Goal: Task Accomplishment & Management: Manage account settings

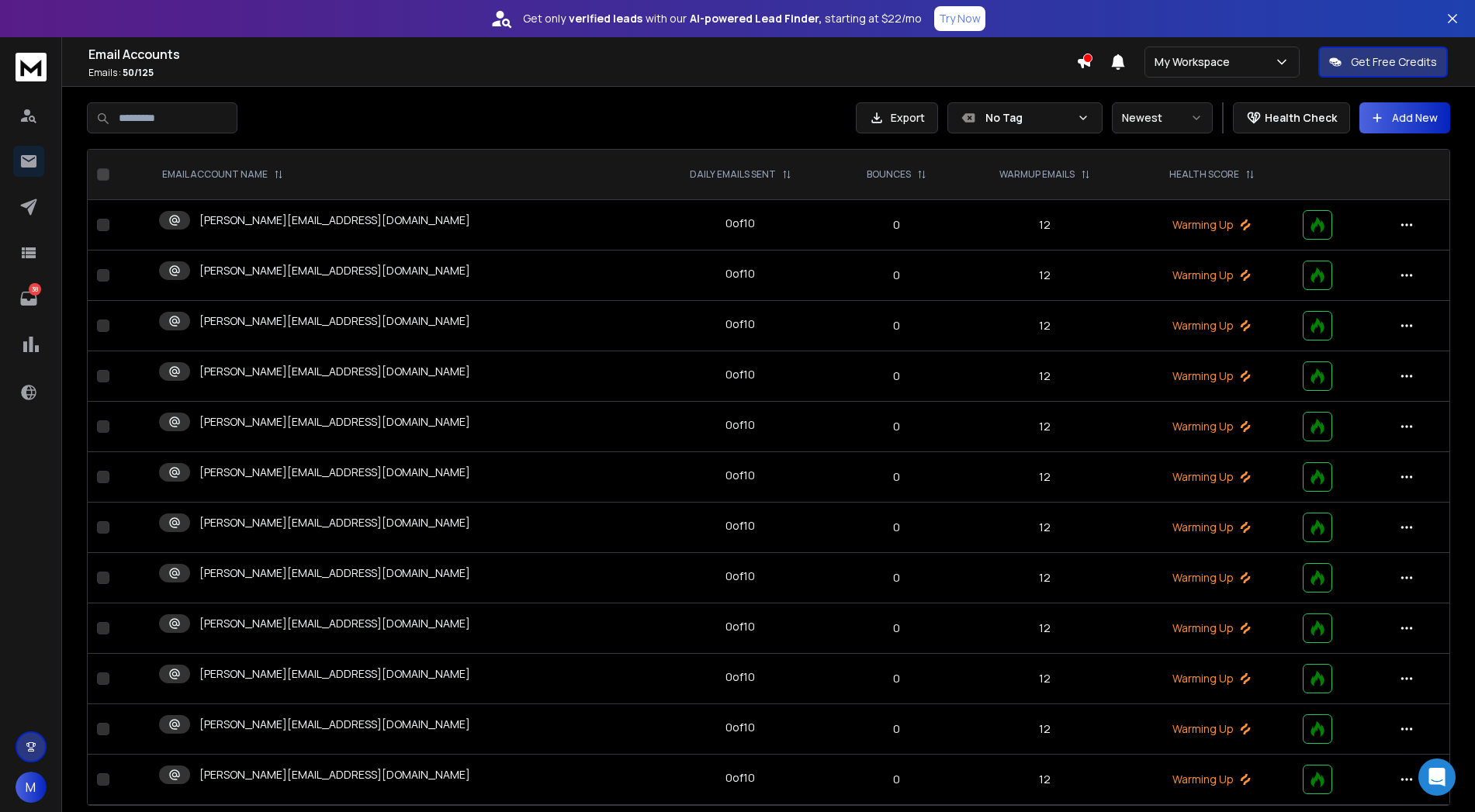
click at [1081, 174] on icon at bounding box center [1085, 174] width 9 height 9
click at [1081, 171] on icon at bounding box center [1085, 174] width 9 height 9
click at [1407, 112] on button "Add New" at bounding box center [1405, 118] width 90 height 31
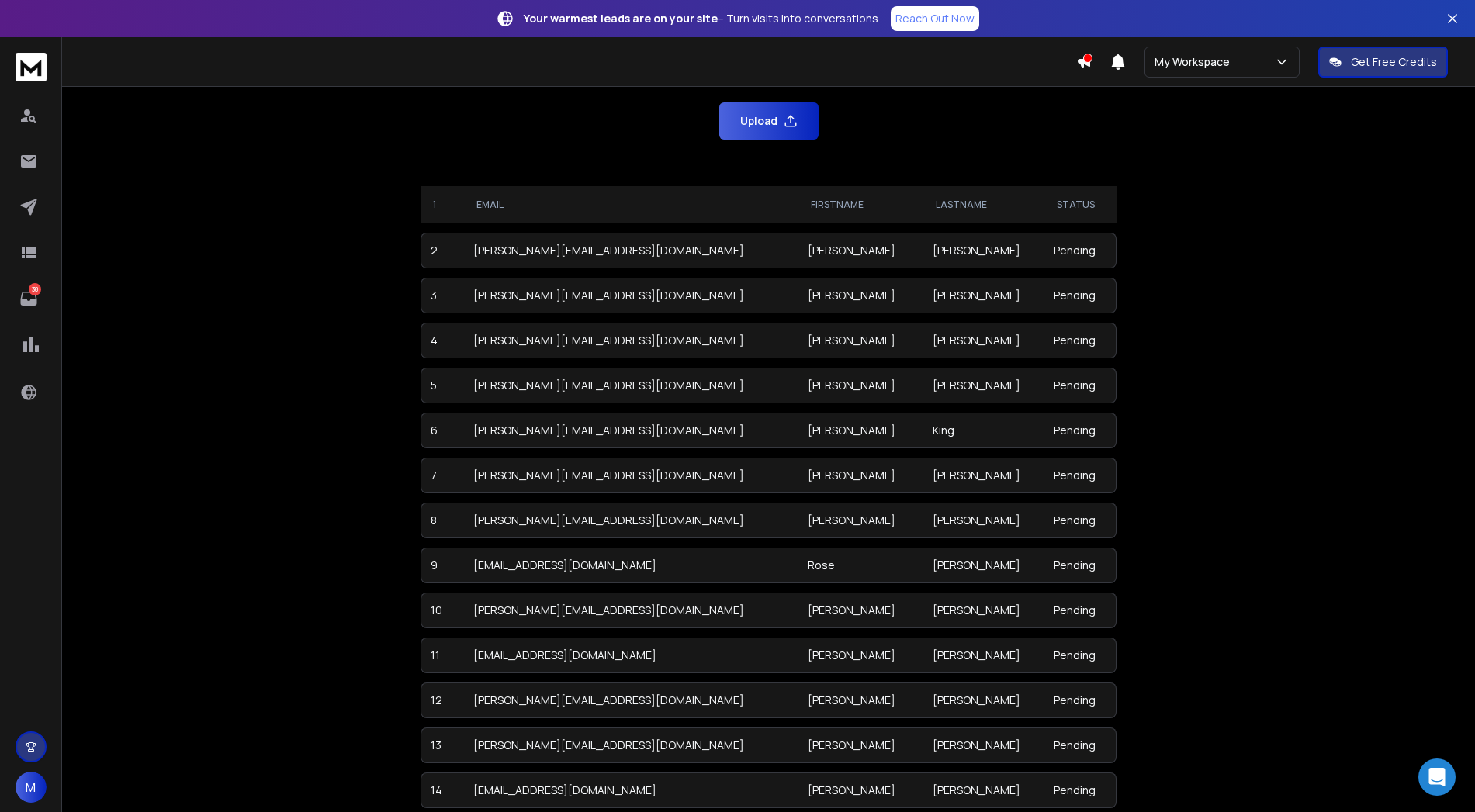
scroll to position [1164, 0]
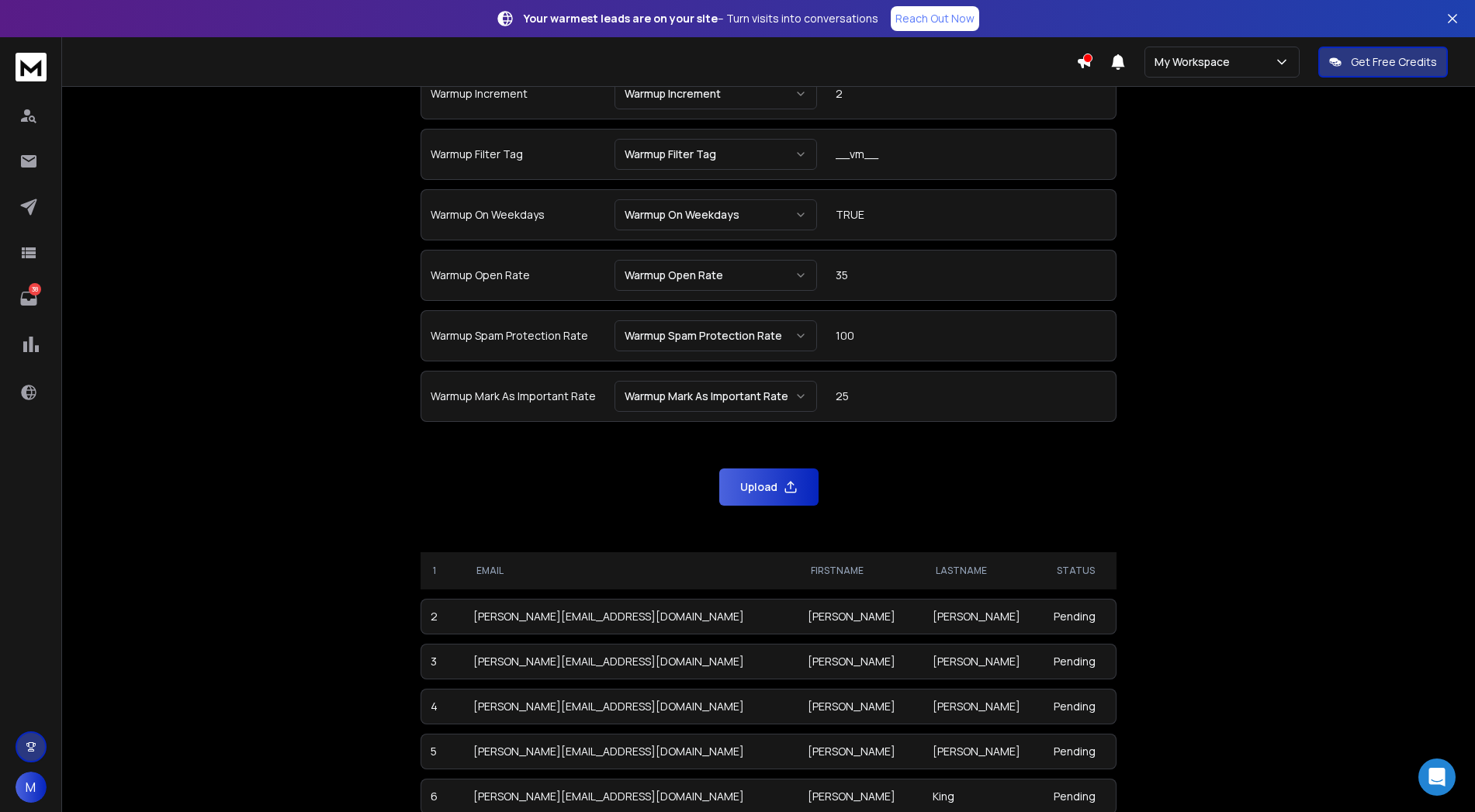
click at [765, 492] on p "Upload" at bounding box center [759, 488] width 37 height 16
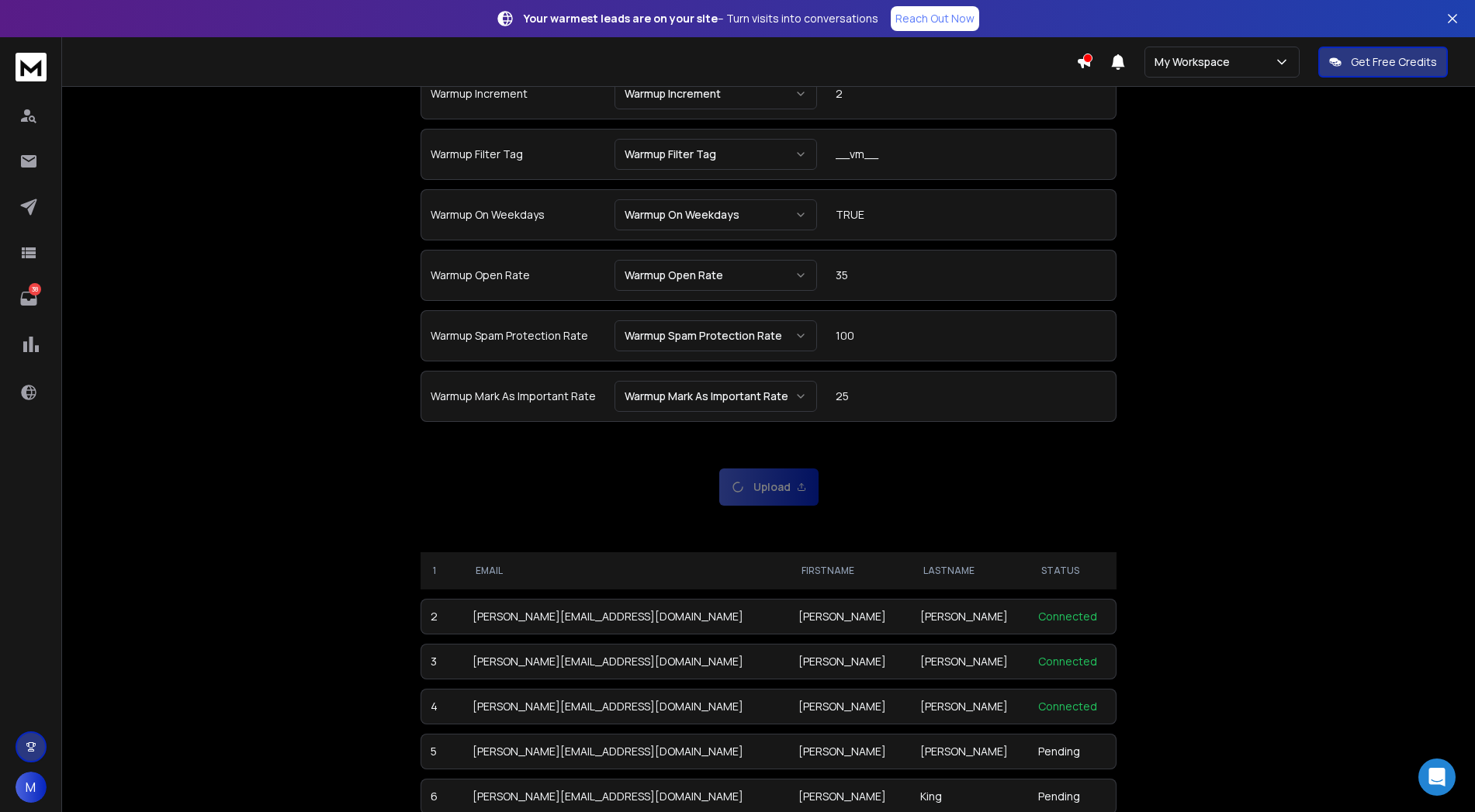
click at [1453, 24] on icon at bounding box center [1452, 19] width 14 height 14
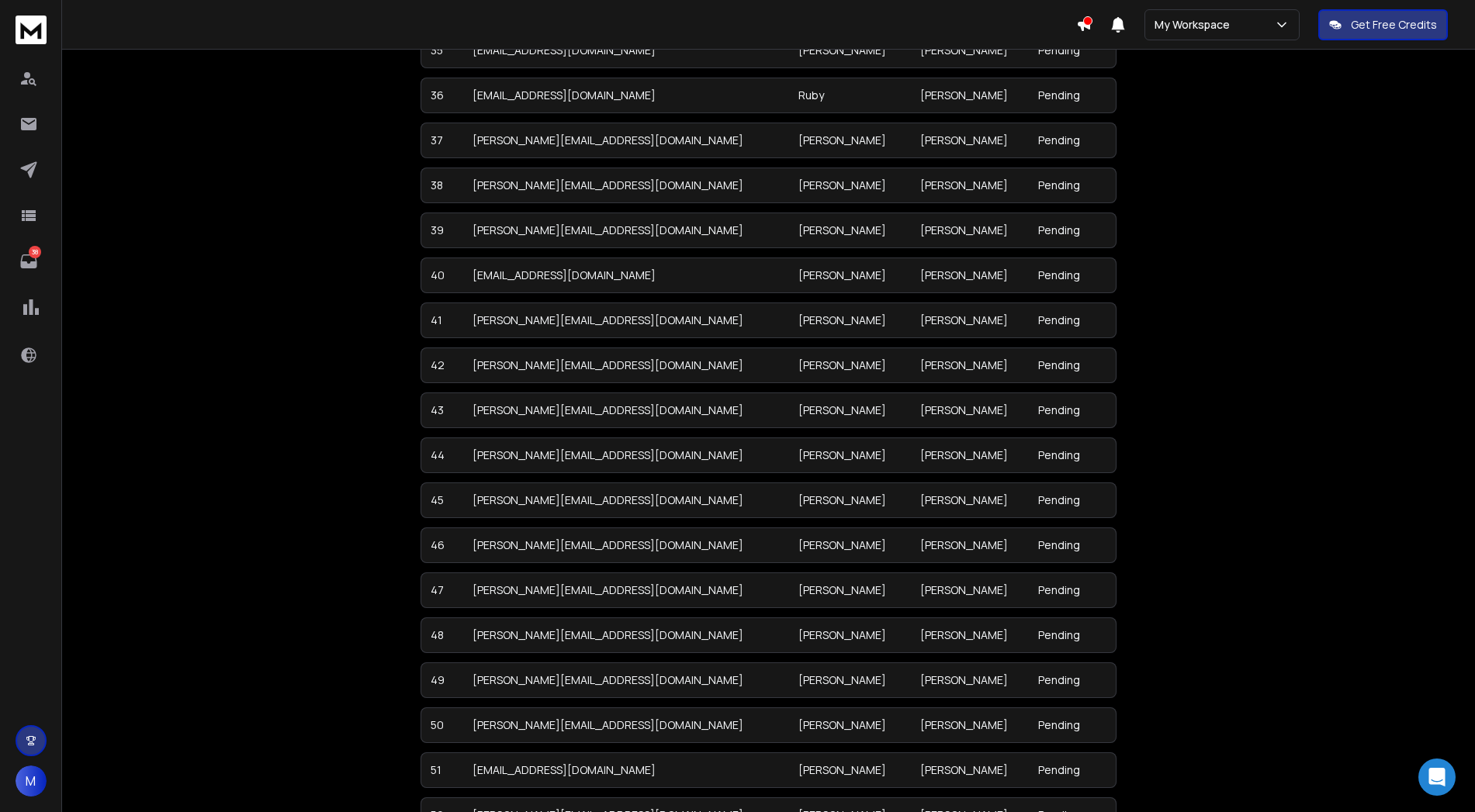
scroll to position [2872, 0]
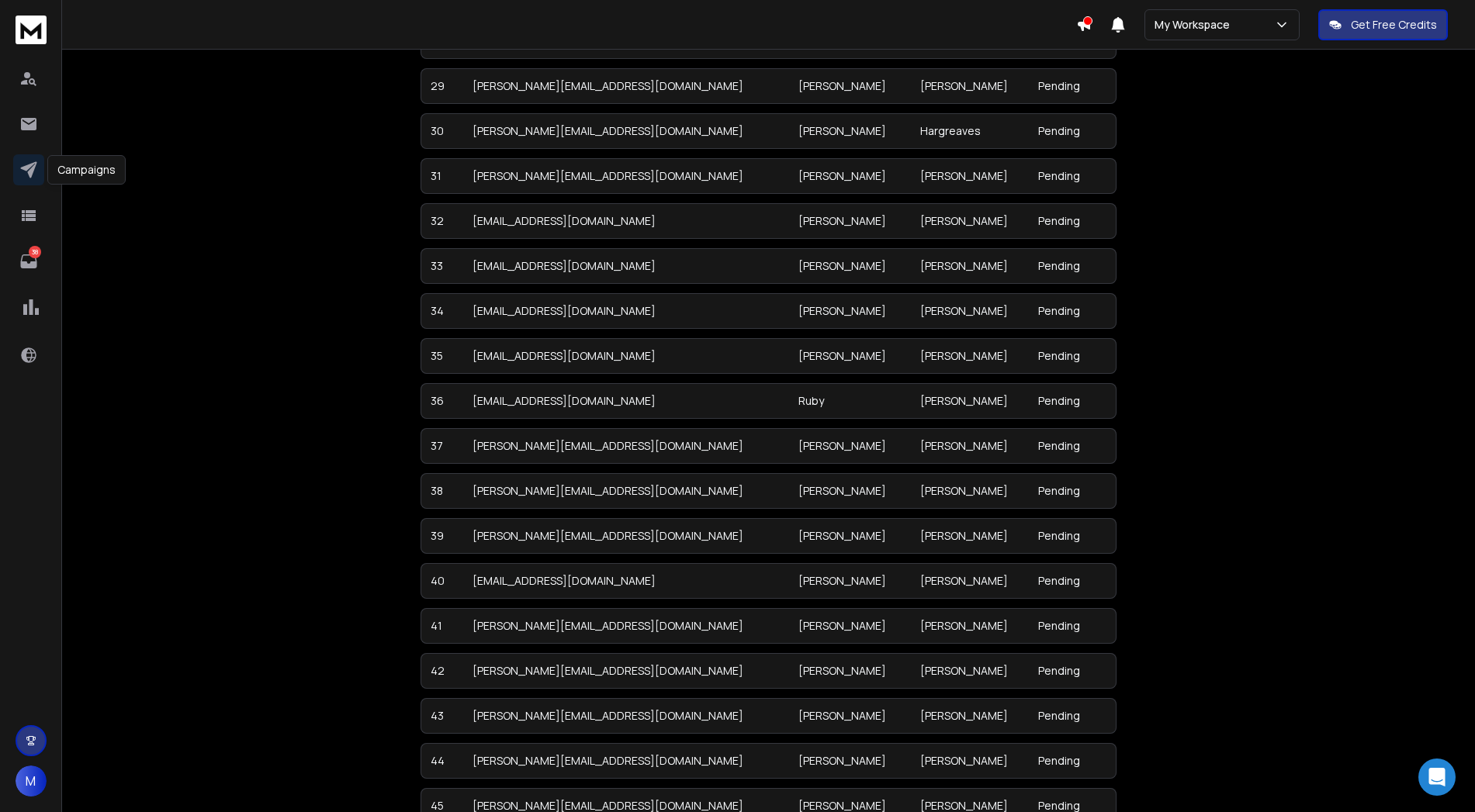
click at [24, 176] on icon at bounding box center [29, 169] width 19 height 19
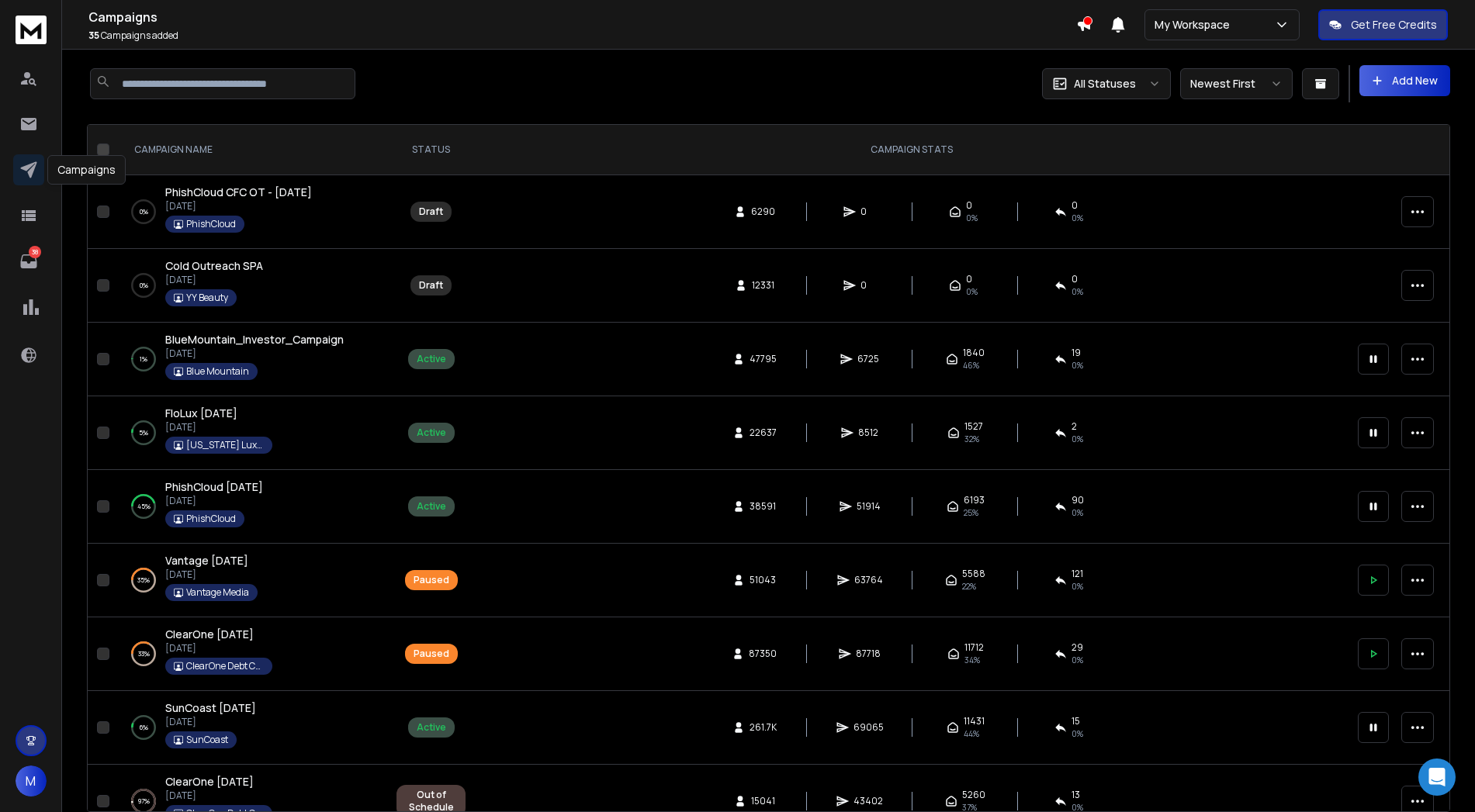
click at [30, 164] on icon at bounding box center [29, 169] width 17 height 17
click at [36, 121] on icon at bounding box center [29, 124] width 19 height 19
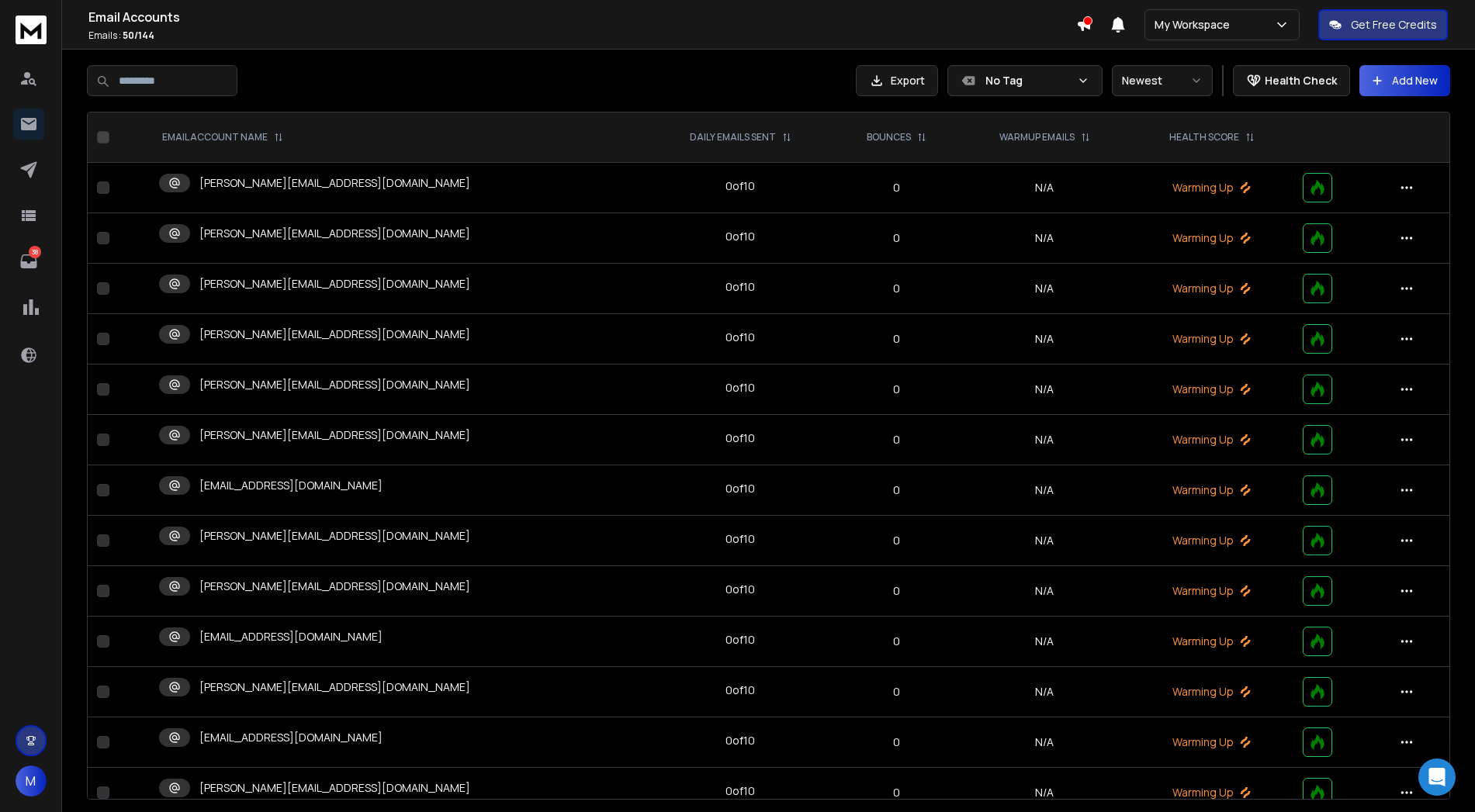
click at [101, 188] on button "button" at bounding box center [103, 188] width 13 height 13
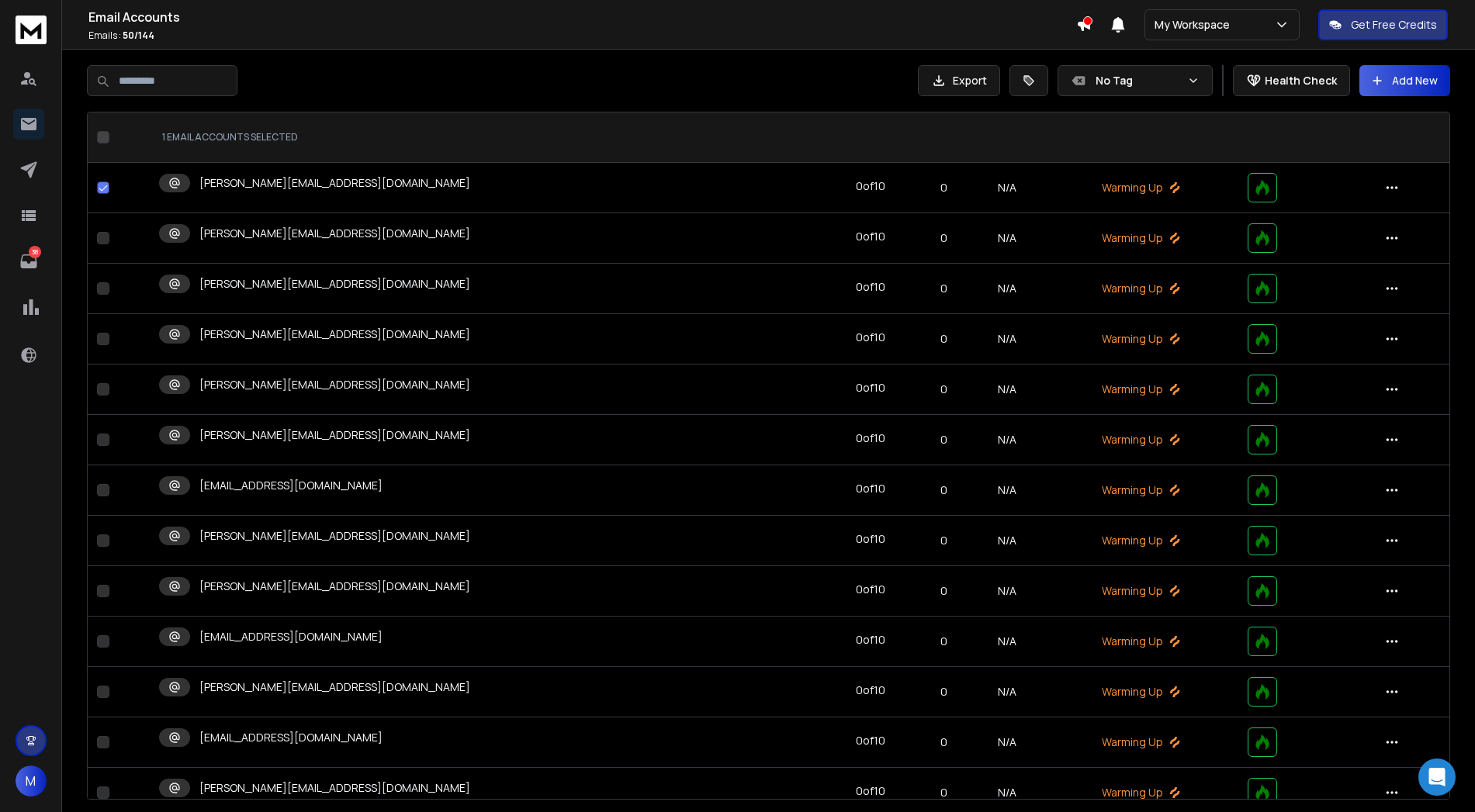
click at [103, 240] on button "button" at bounding box center [103, 238] width 13 height 13
click at [105, 293] on button "button" at bounding box center [103, 288] width 13 height 13
click at [105, 340] on button "button" at bounding box center [103, 339] width 13 height 13
click at [103, 396] on td at bounding box center [118, 389] width 62 height 50
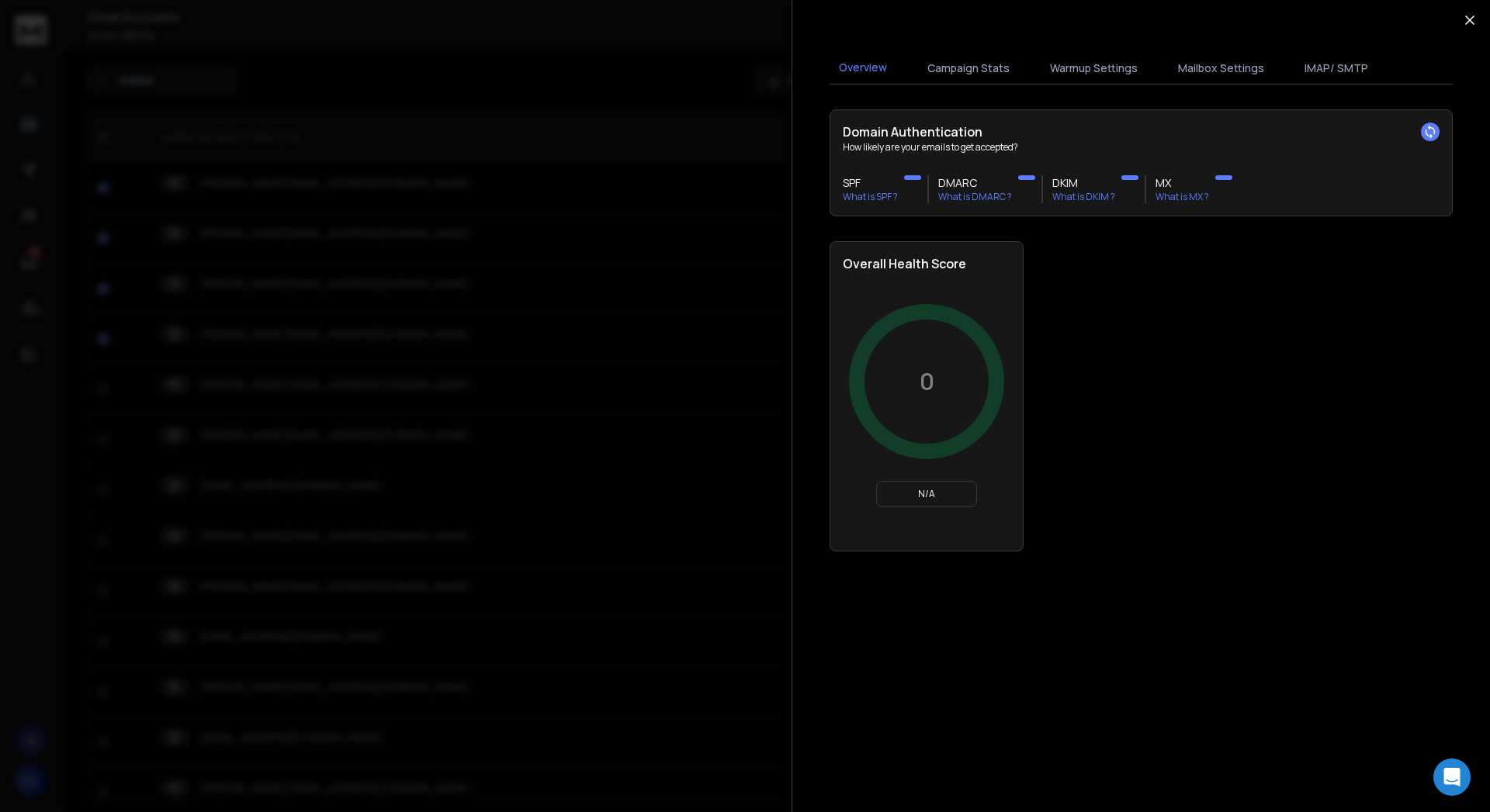
click at [1469, 24] on icon "button" at bounding box center [1470, 21] width 8 height 8
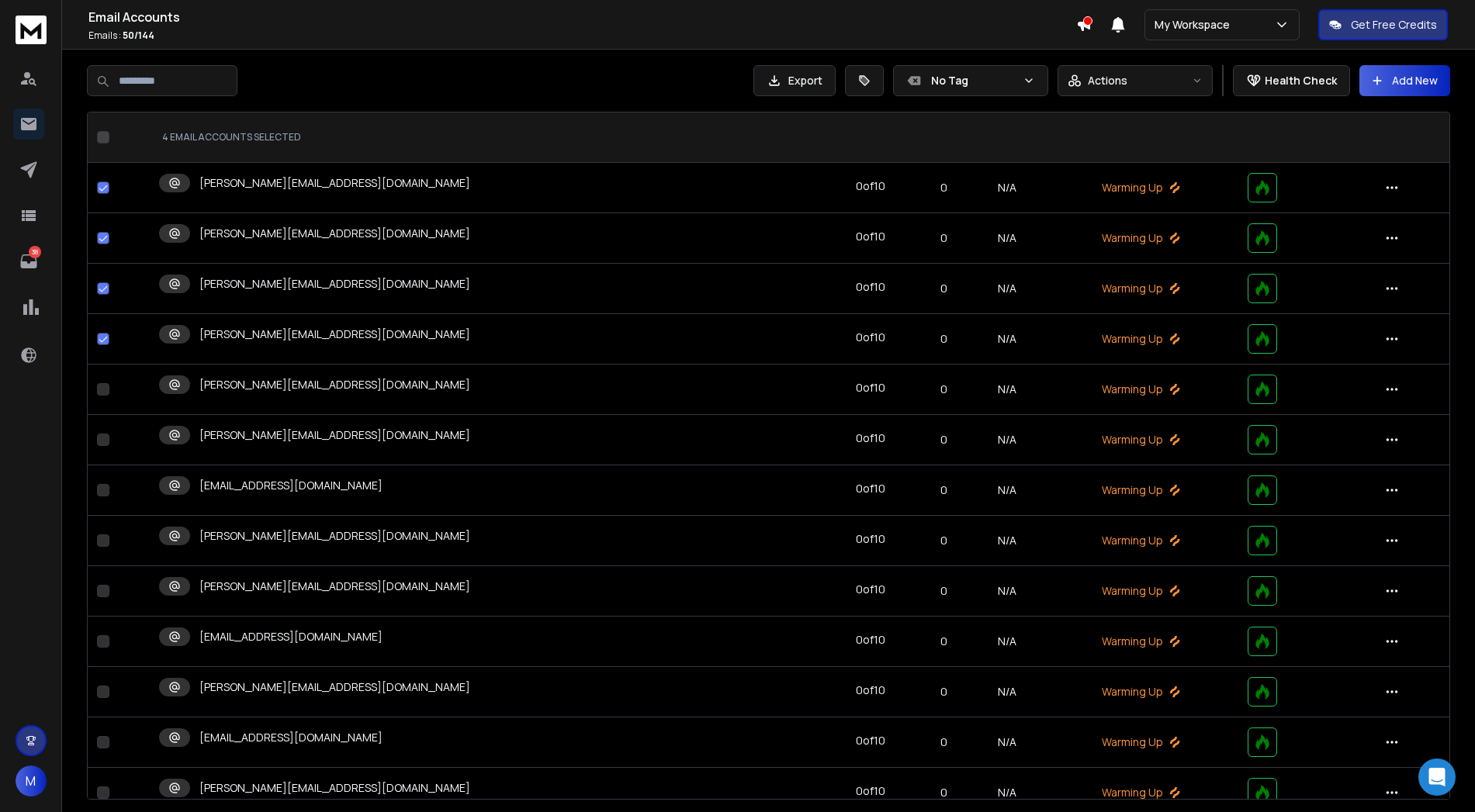
click at [103, 394] on button "button" at bounding box center [103, 389] width 13 height 13
click at [99, 441] on button "button" at bounding box center [103, 439] width 13 height 13
click at [104, 487] on button "button" at bounding box center [103, 490] width 13 height 13
click at [105, 541] on button "button" at bounding box center [103, 541] width 13 height 13
click at [102, 595] on button "button" at bounding box center [103, 591] width 13 height 13
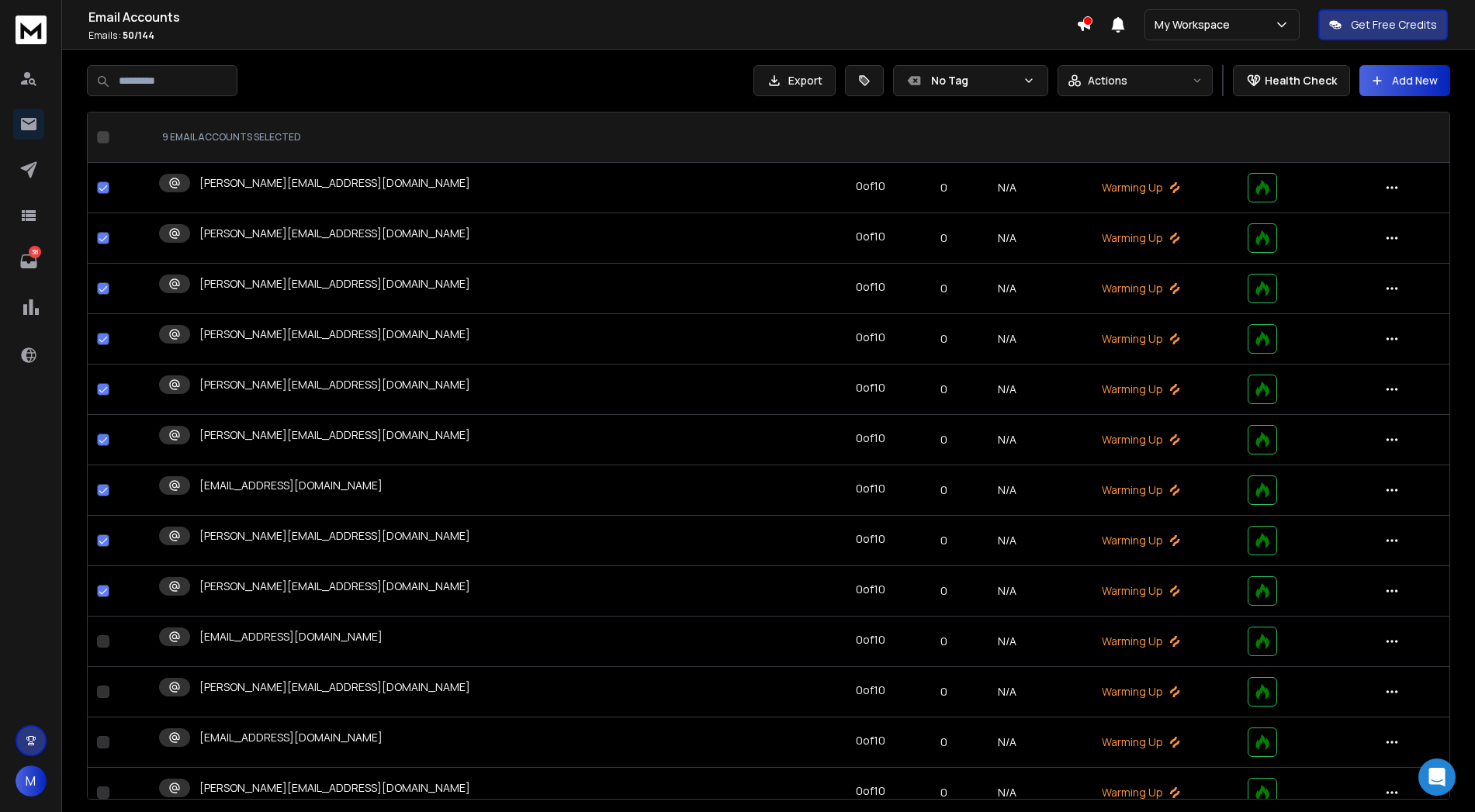
click at [101, 642] on button "button" at bounding box center [103, 641] width 13 height 13
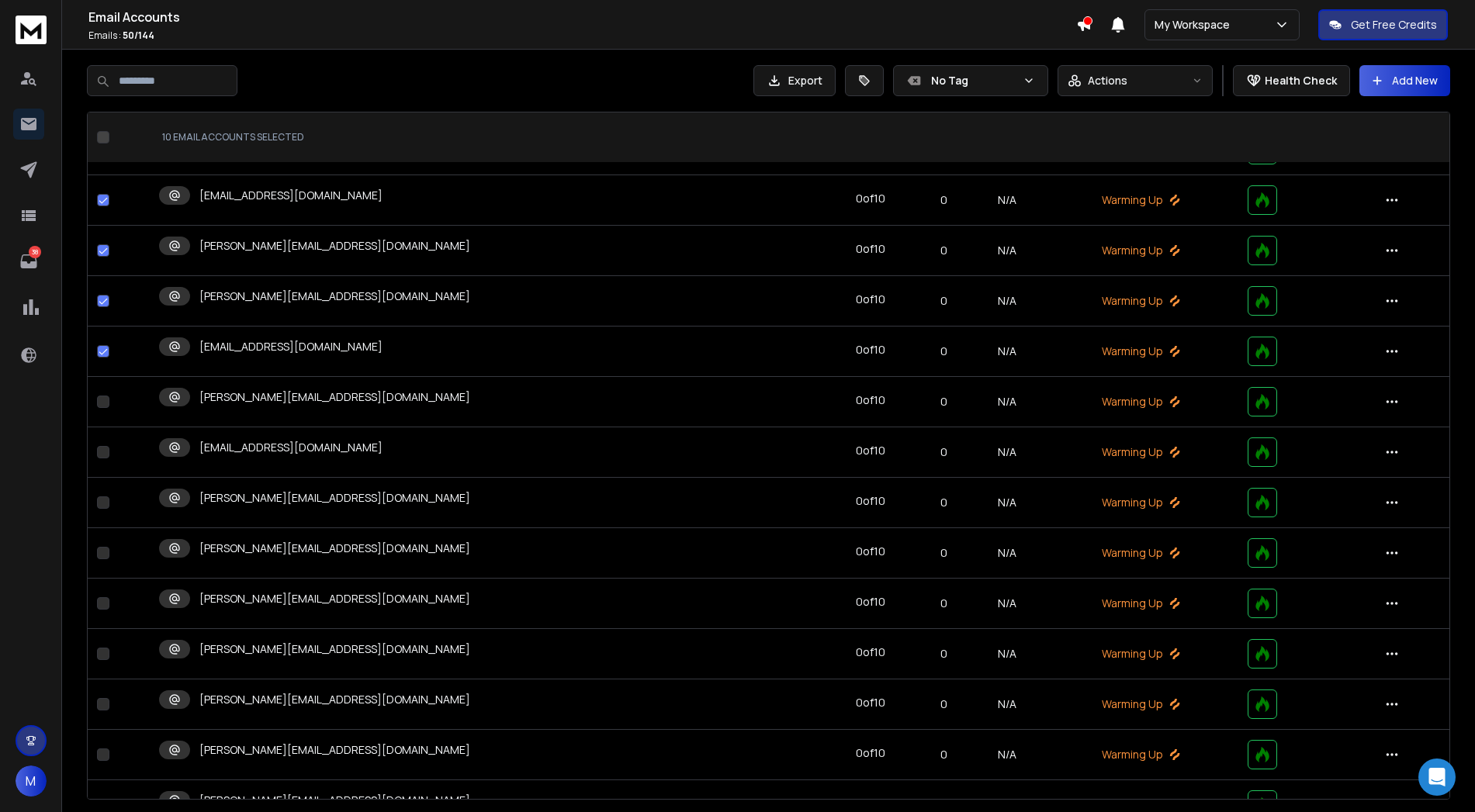
scroll to position [291, 0]
click at [101, 403] on button "button" at bounding box center [103, 401] width 13 height 13
click at [102, 453] on button "button" at bounding box center [103, 451] width 13 height 13
click at [101, 502] on button "button" at bounding box center [103, 501] width 13 height 13
click at [101, 553] on button "button" at bounding box center [103, 552] width 13 height 13
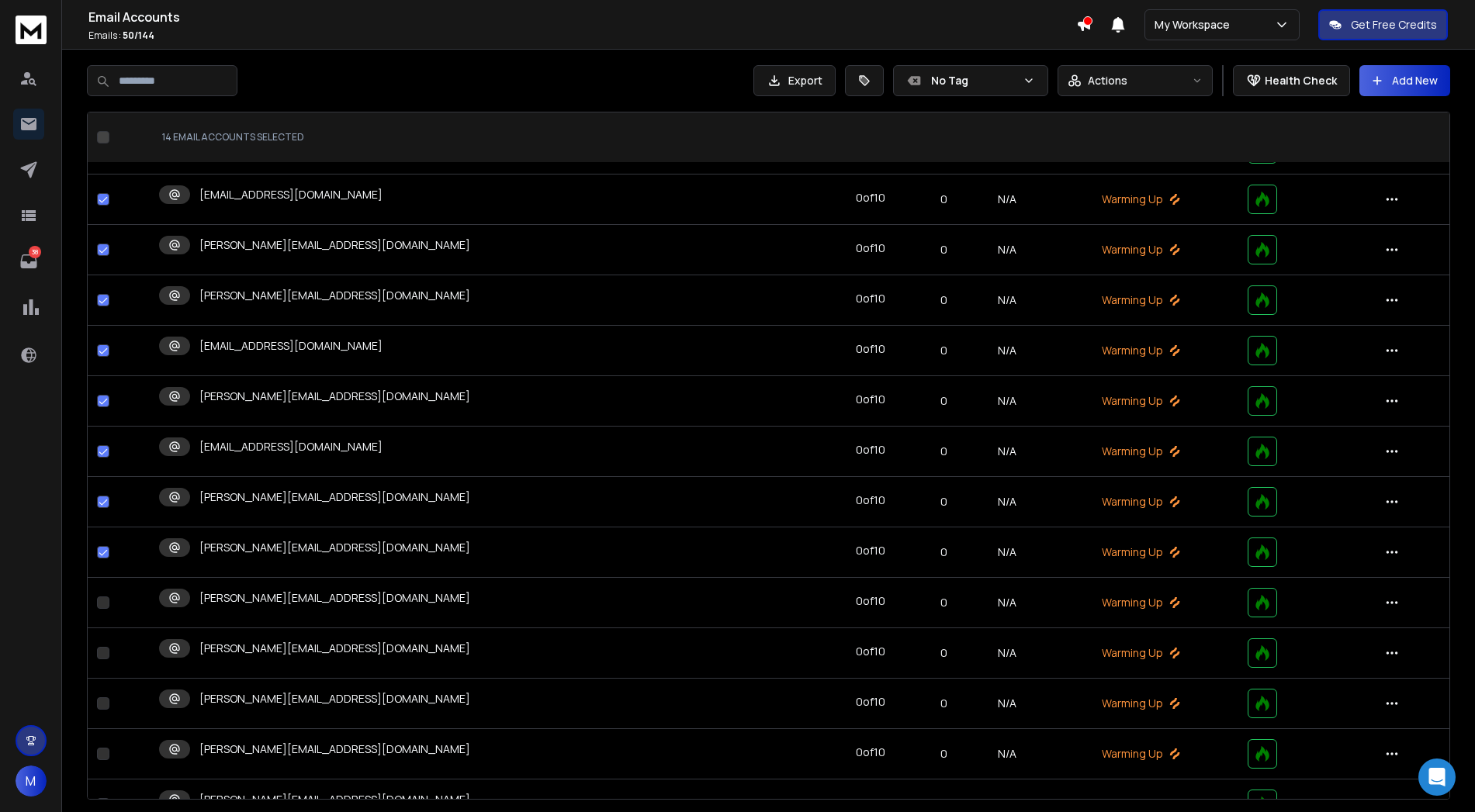
click at [103, 602] on button "button" at bounding box center [103, 603] width 13 height 13
drag, startPoint x: 101, startPoint y: 658, endPoint x: 105, endPoint y: 686, distance: 28.3
click at [102, 657] on button "button" at bounding box center [103, 653] width 13 height 13
click at [101, 705] on button "button" at bounding box center [103, 703] width 13 height 13
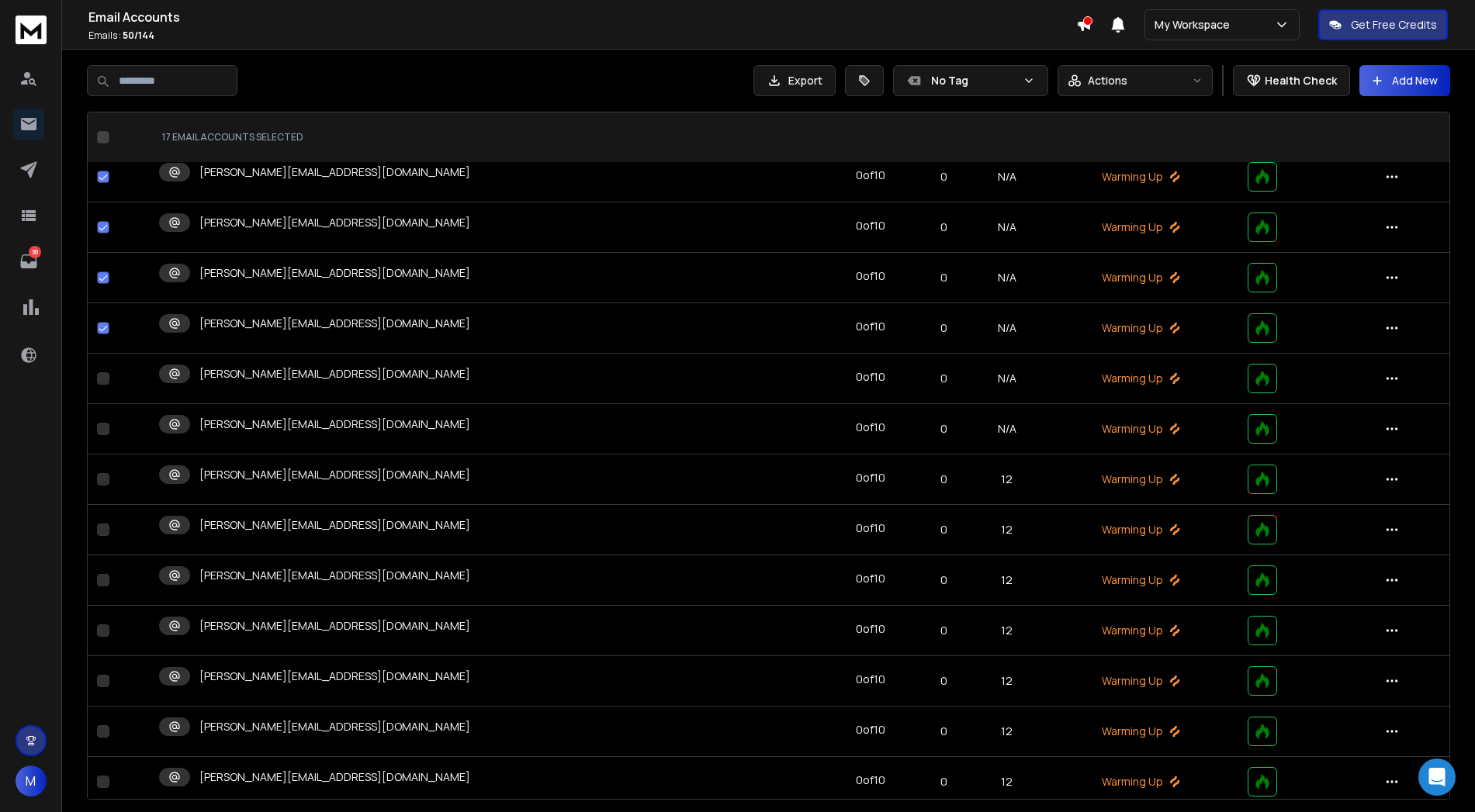
scroll to position [679, 0]
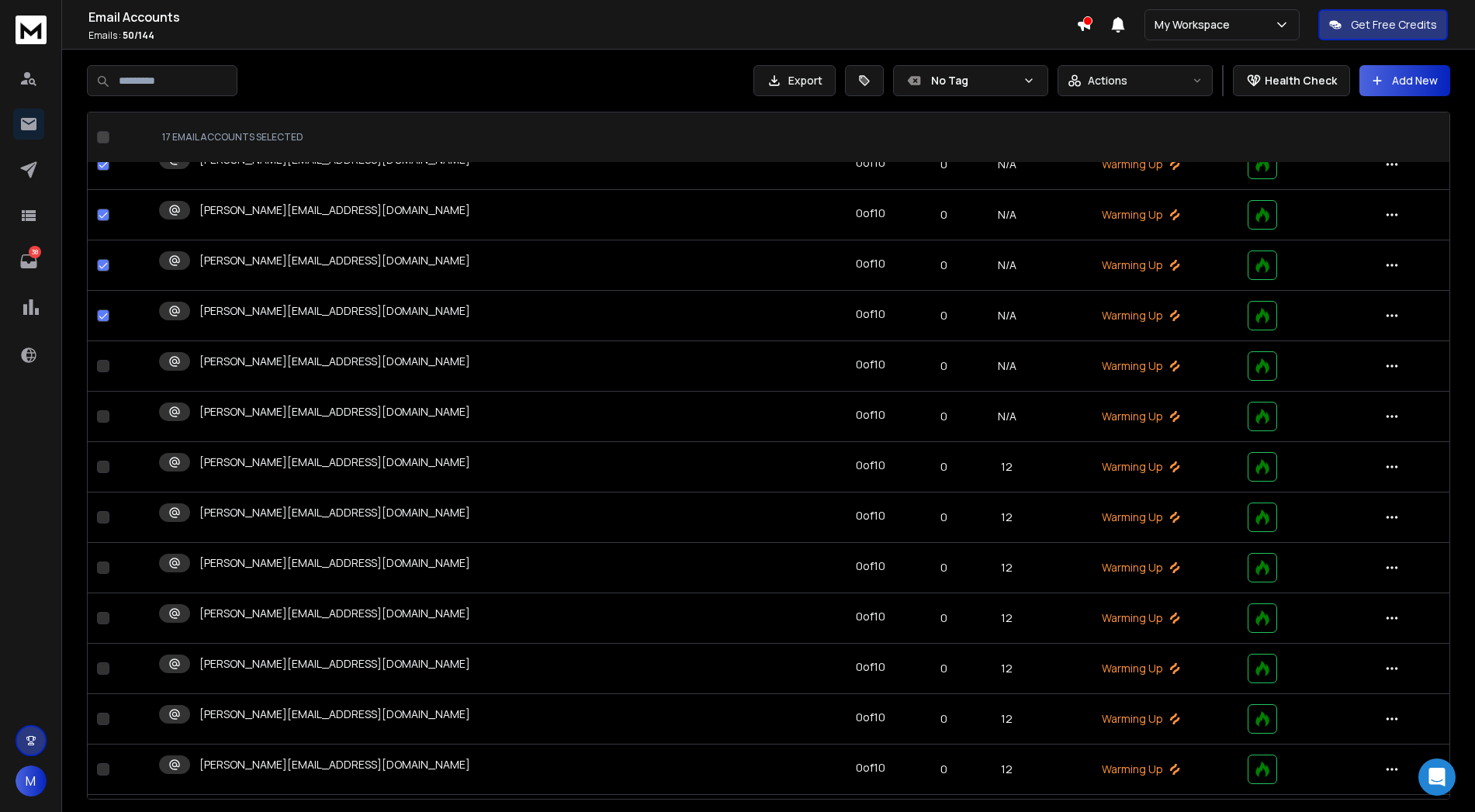
click at [99, 370] on button "button" at bounding box center [103, 366] width 13 height 13
click at [105, 418] on button "button" at bounding box center [103, 416] width 13 height 13
click at [1203, 76] on icon "button" at bounding box center [1197, 81] width 11 height 13
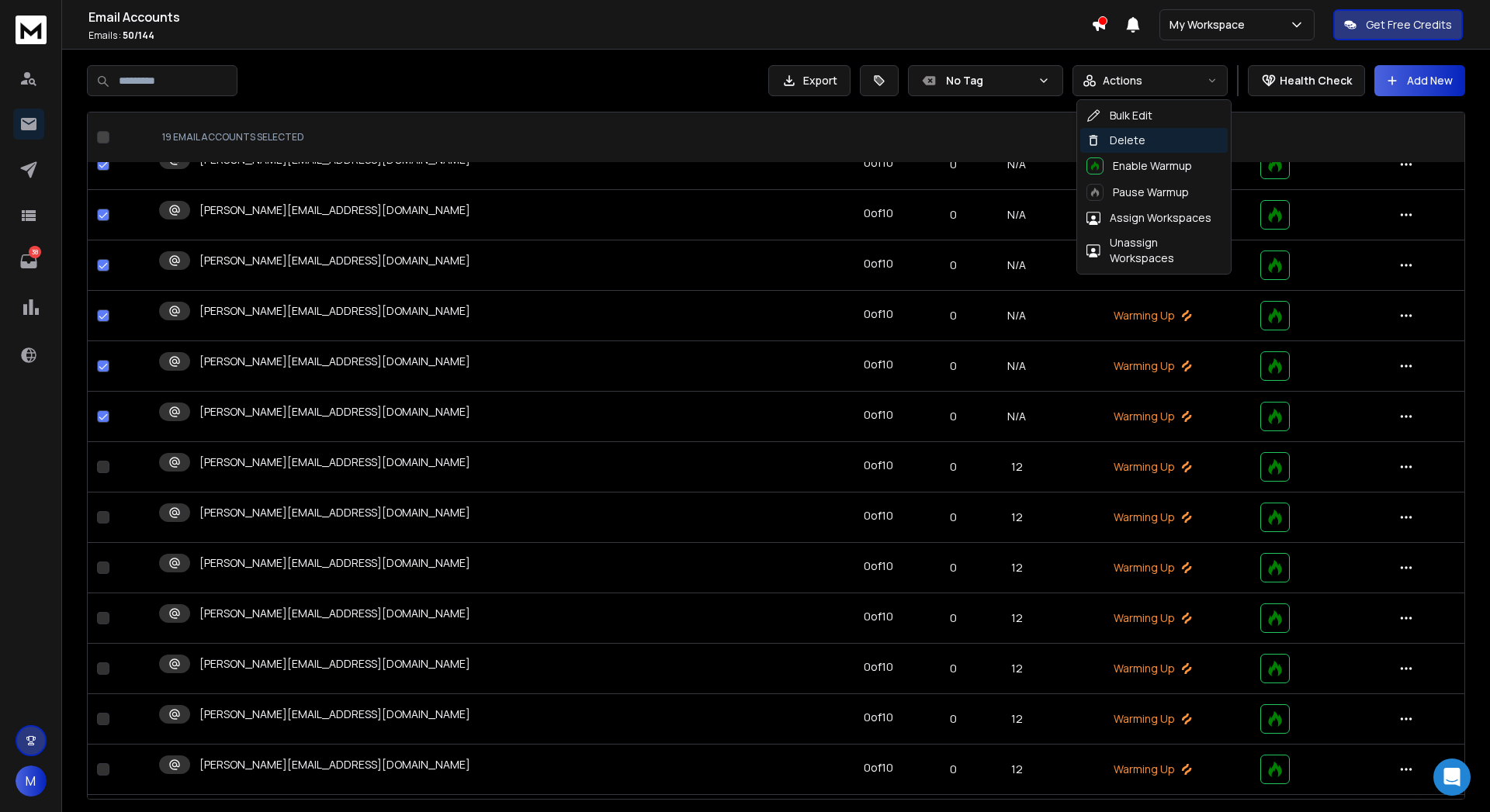
click at [1167, 133] on div "Delete" at bounding box center [1155, 140] width 148 height 25
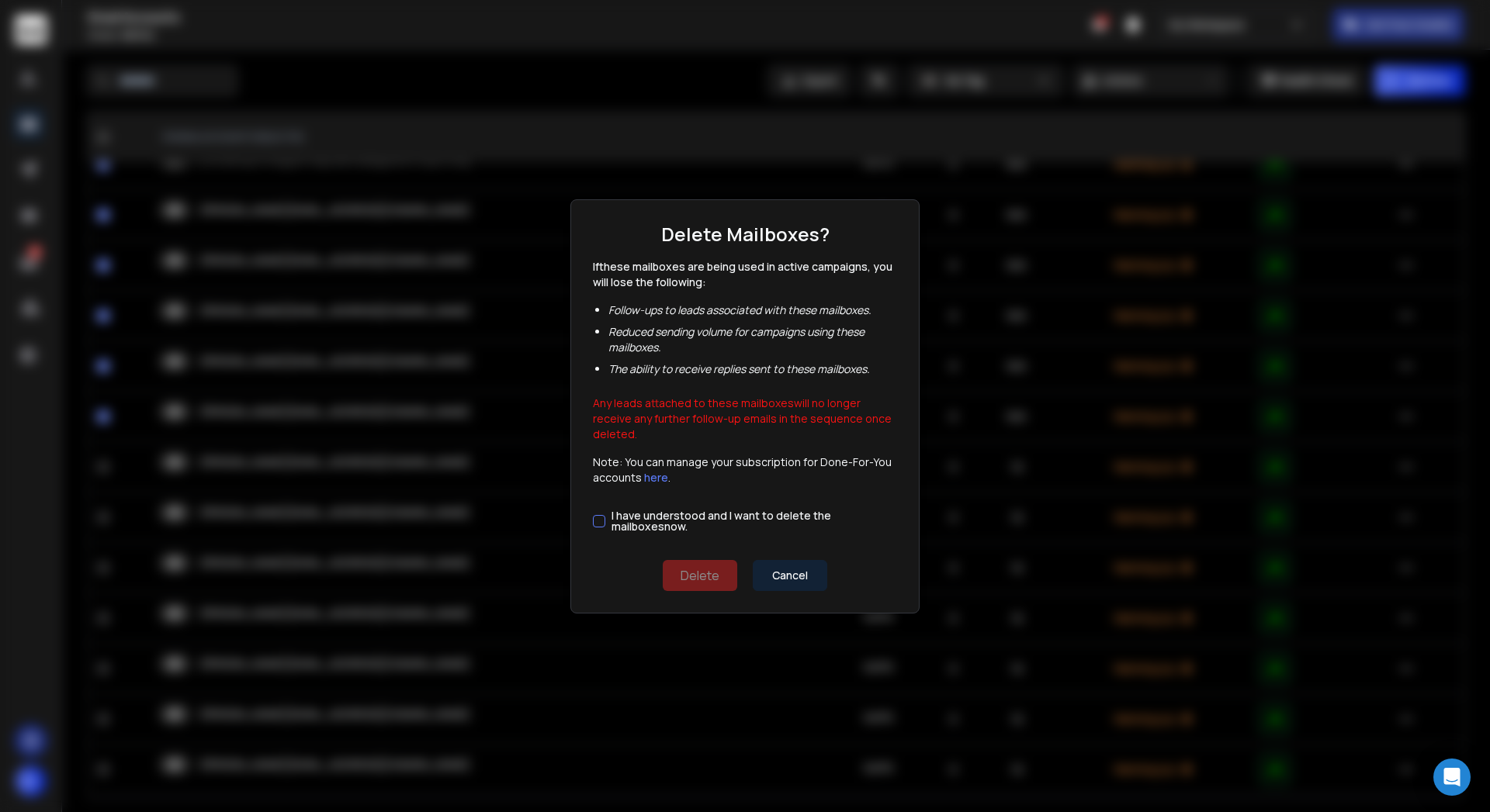
click at [599, 515] on button "I have understood and I want to delete the mailbox es now." at bounding box center [599, 521] width 13 height 13
click at [716, 567] on button "Delete" at bounding box center [700, 576] width 75 height 31
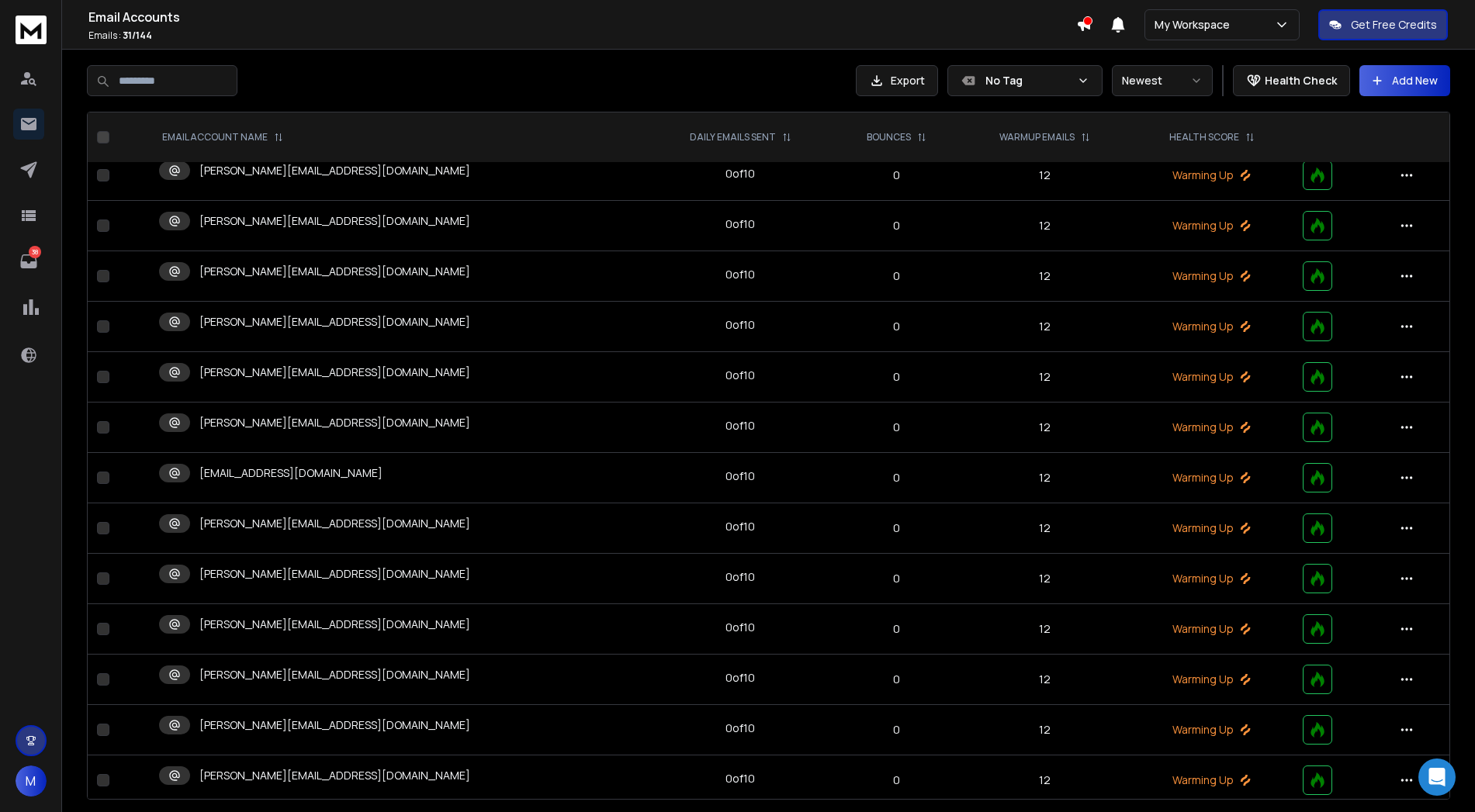
scroll to position [0, 0]
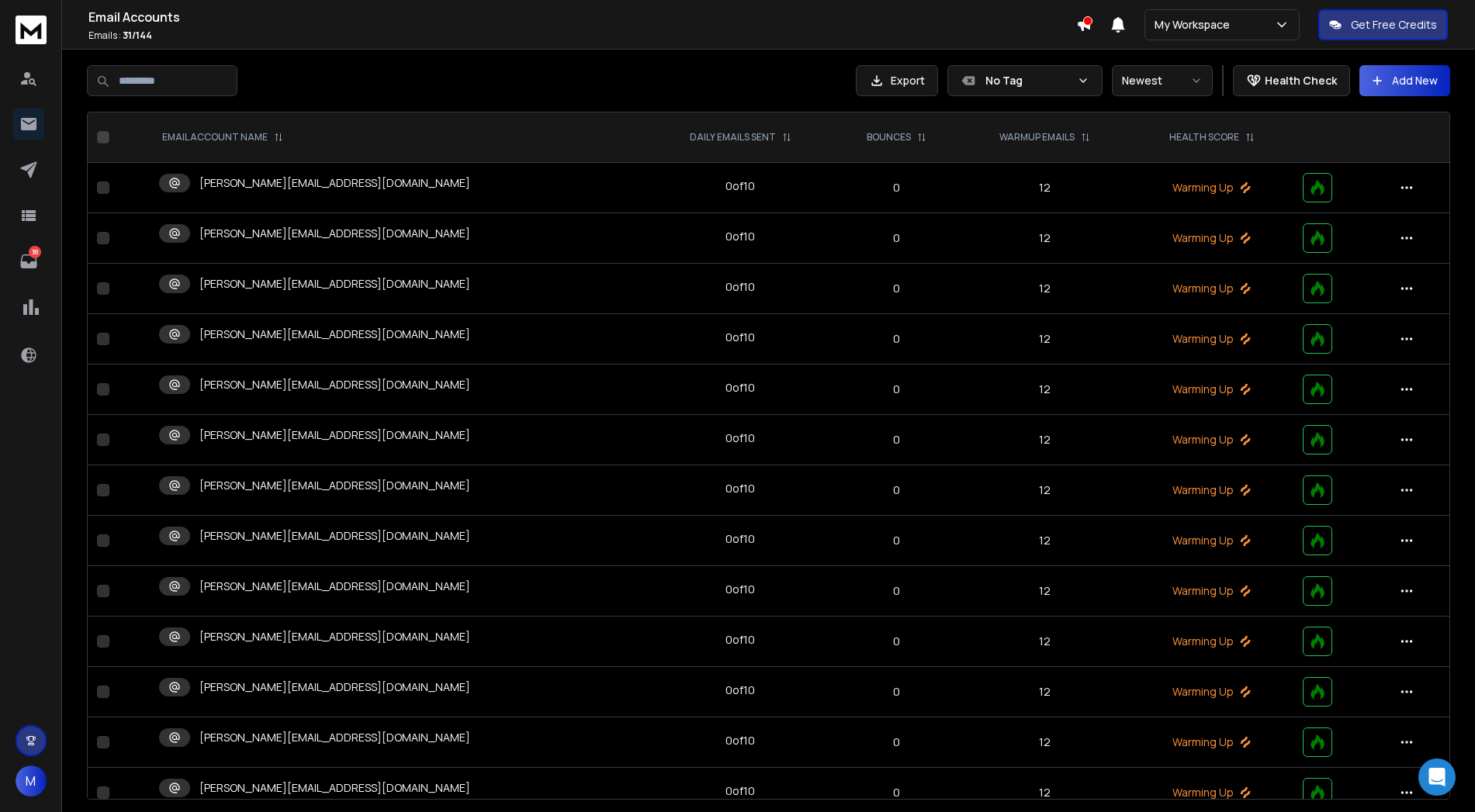
click at [1081, 135] on icon at bounding box center [1085, 137] width 9 height 9
click at [1420, 87] on button "Add New" at bounding box center [1405, 81] width 90 height 31
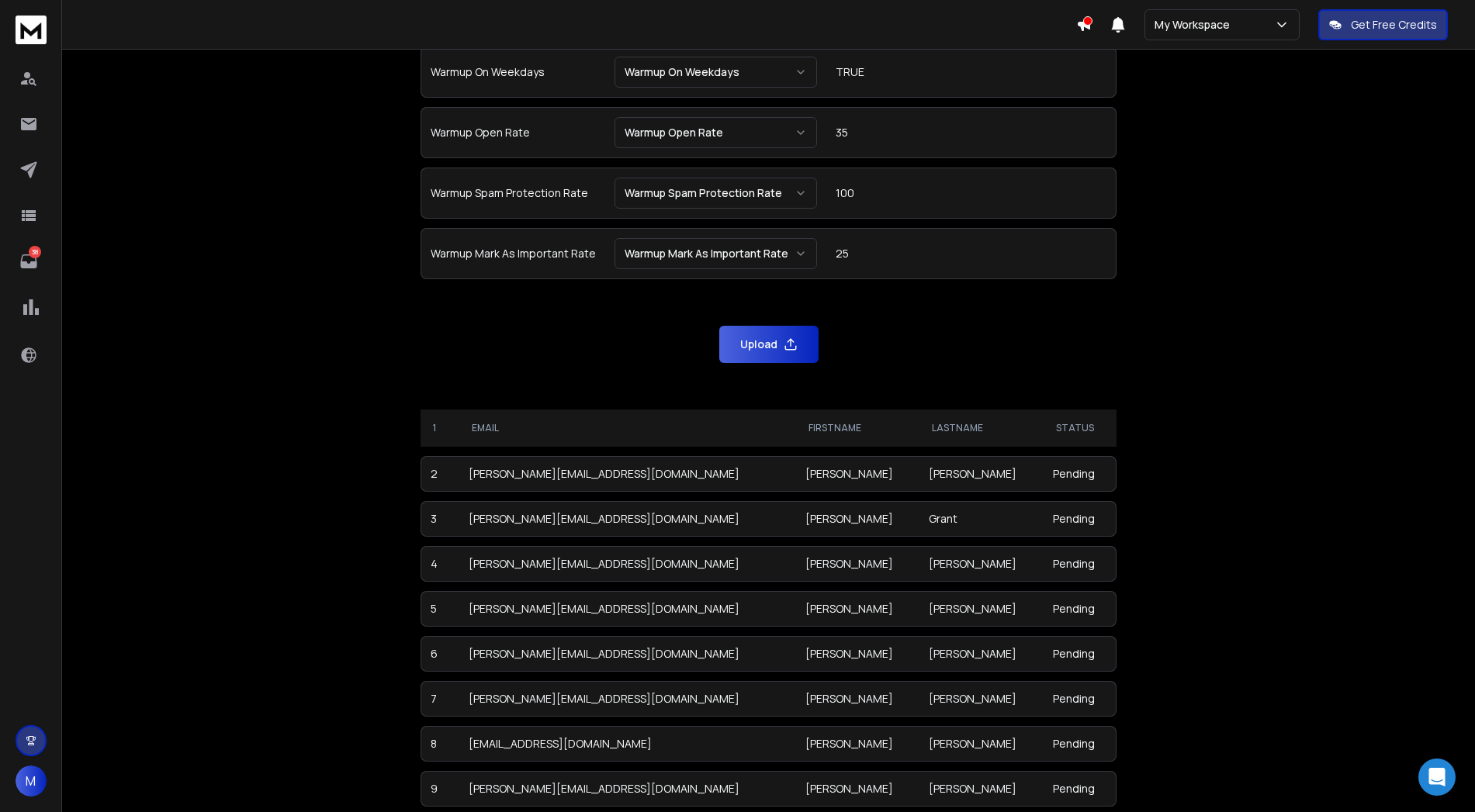
scroll to position [1260, 0]
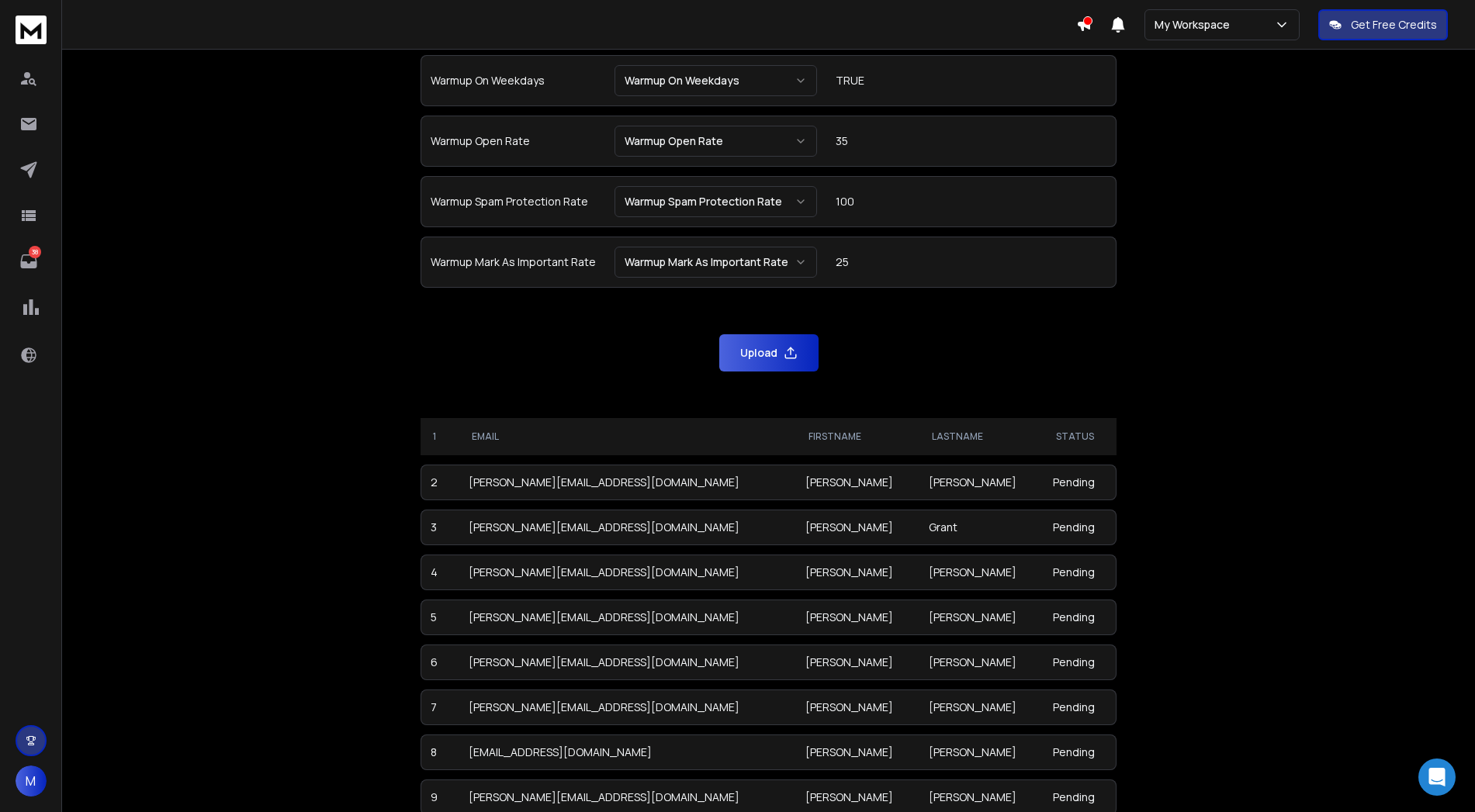
click at [758, 359] on p "Upload" at bounding box center [759, 353] width 37 height 16
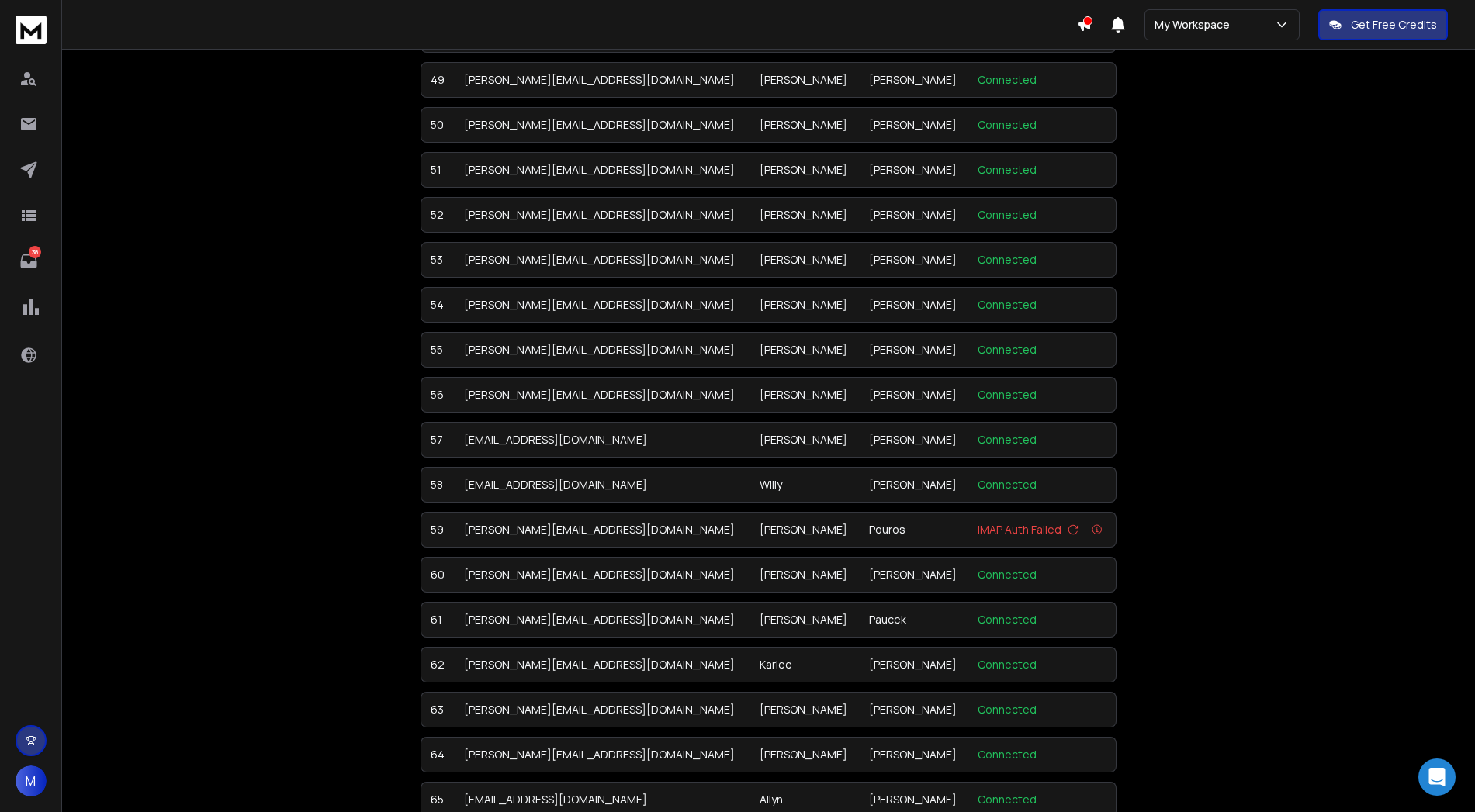
scroll to position [3782, 0]
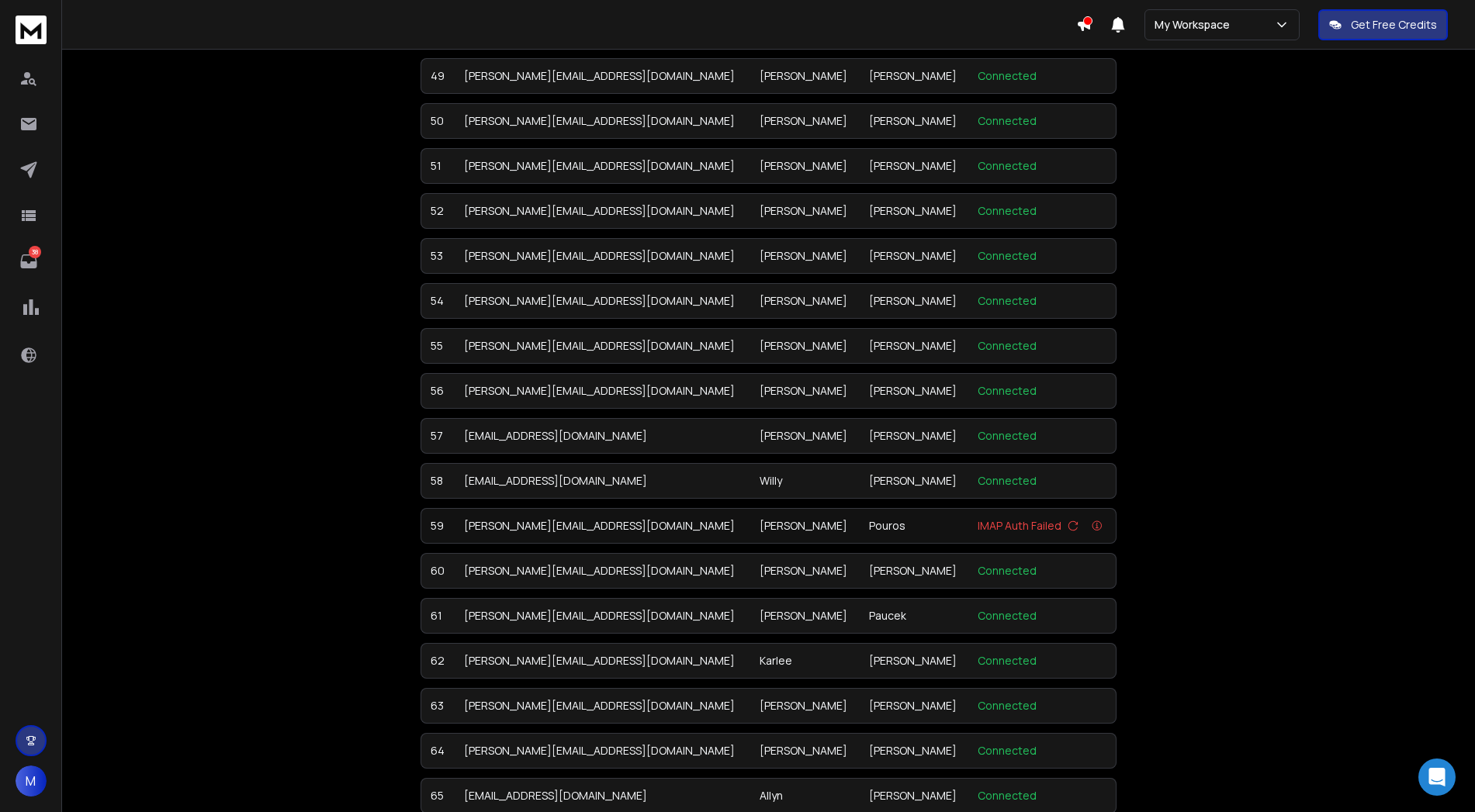
click at [1068, 525] on icon at bounding box center [1073, 526] width 11 height 11
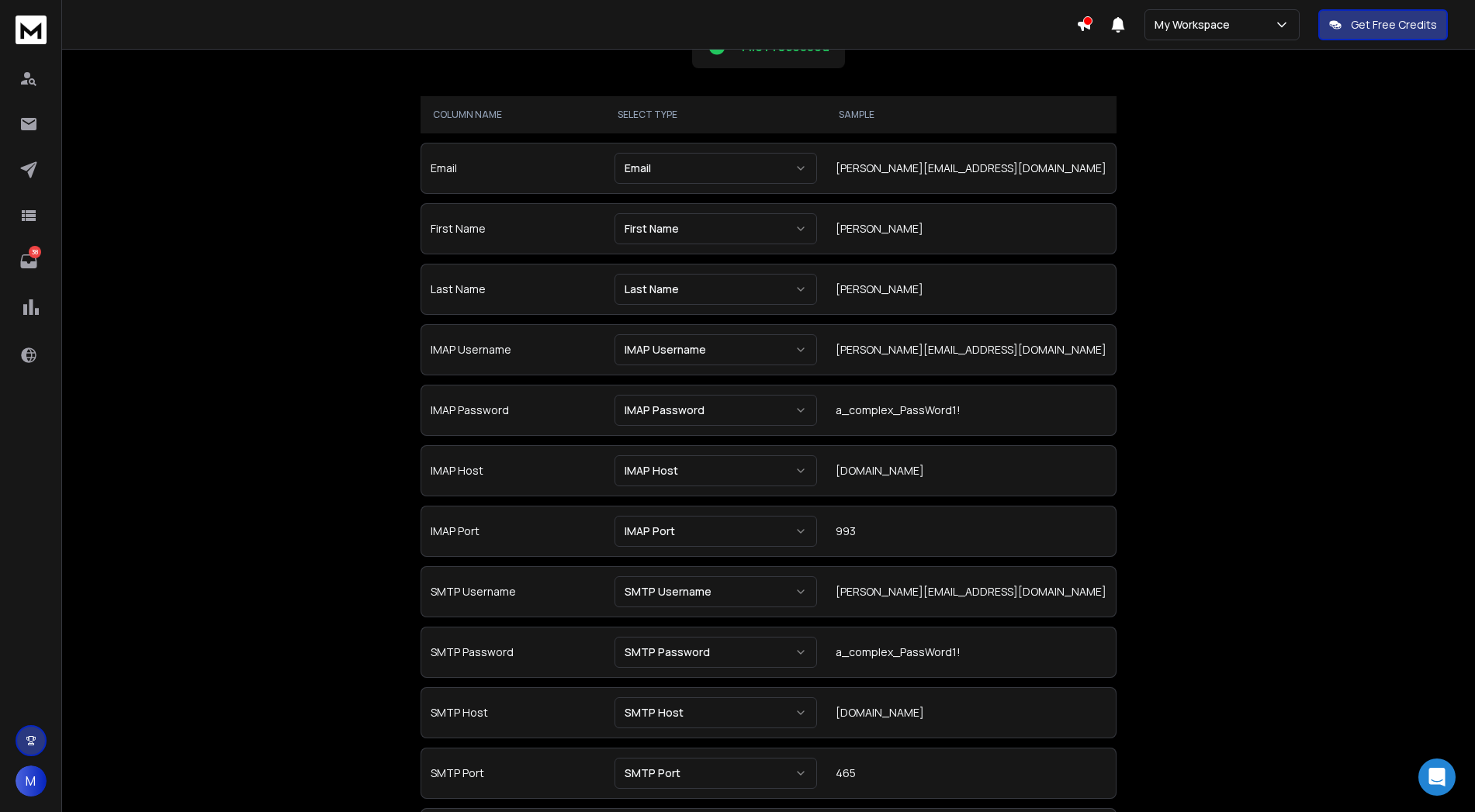
scroll to position [0, 0]
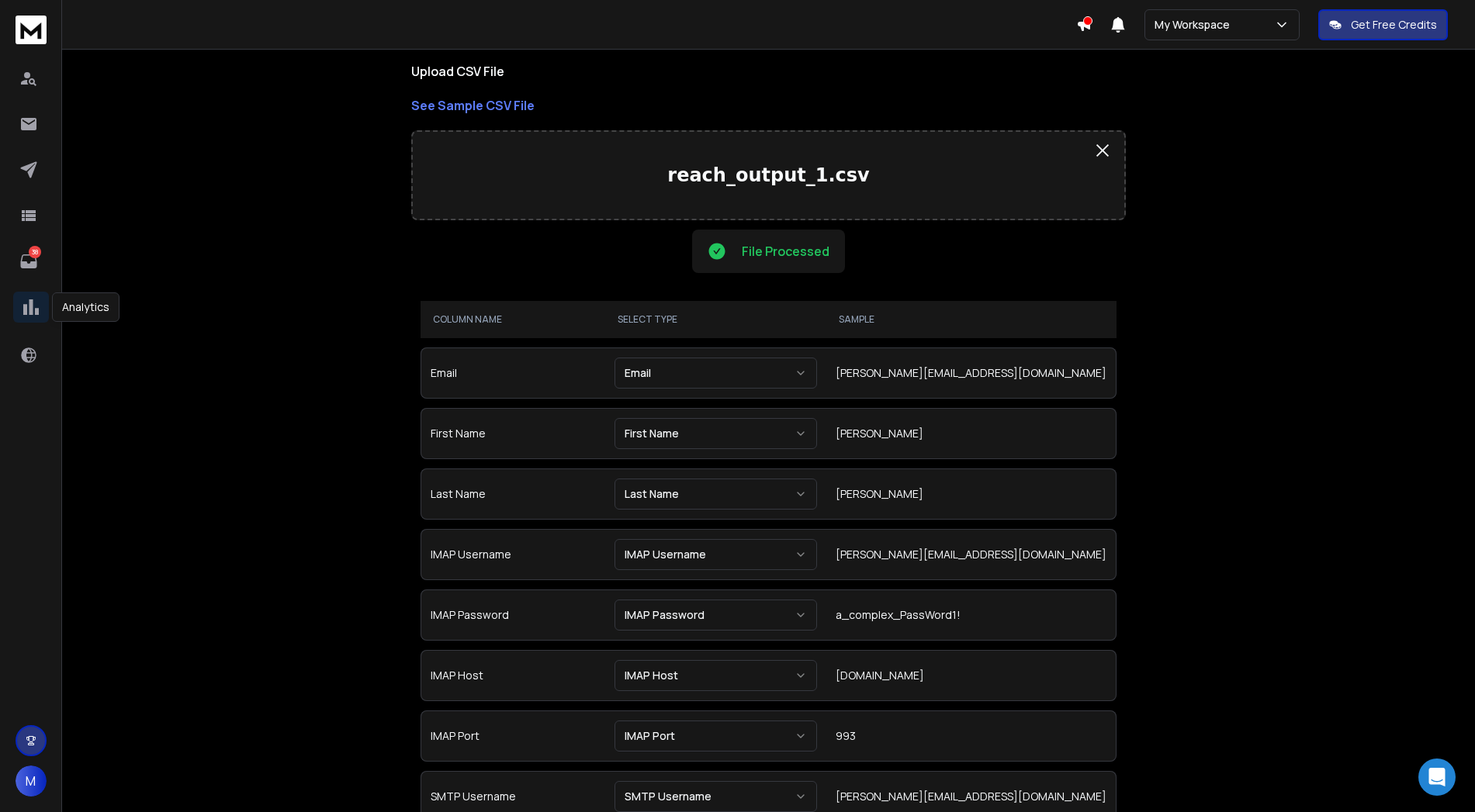
click at [35, 300] on icon at bounding box center [31, 308] width 24 height 24
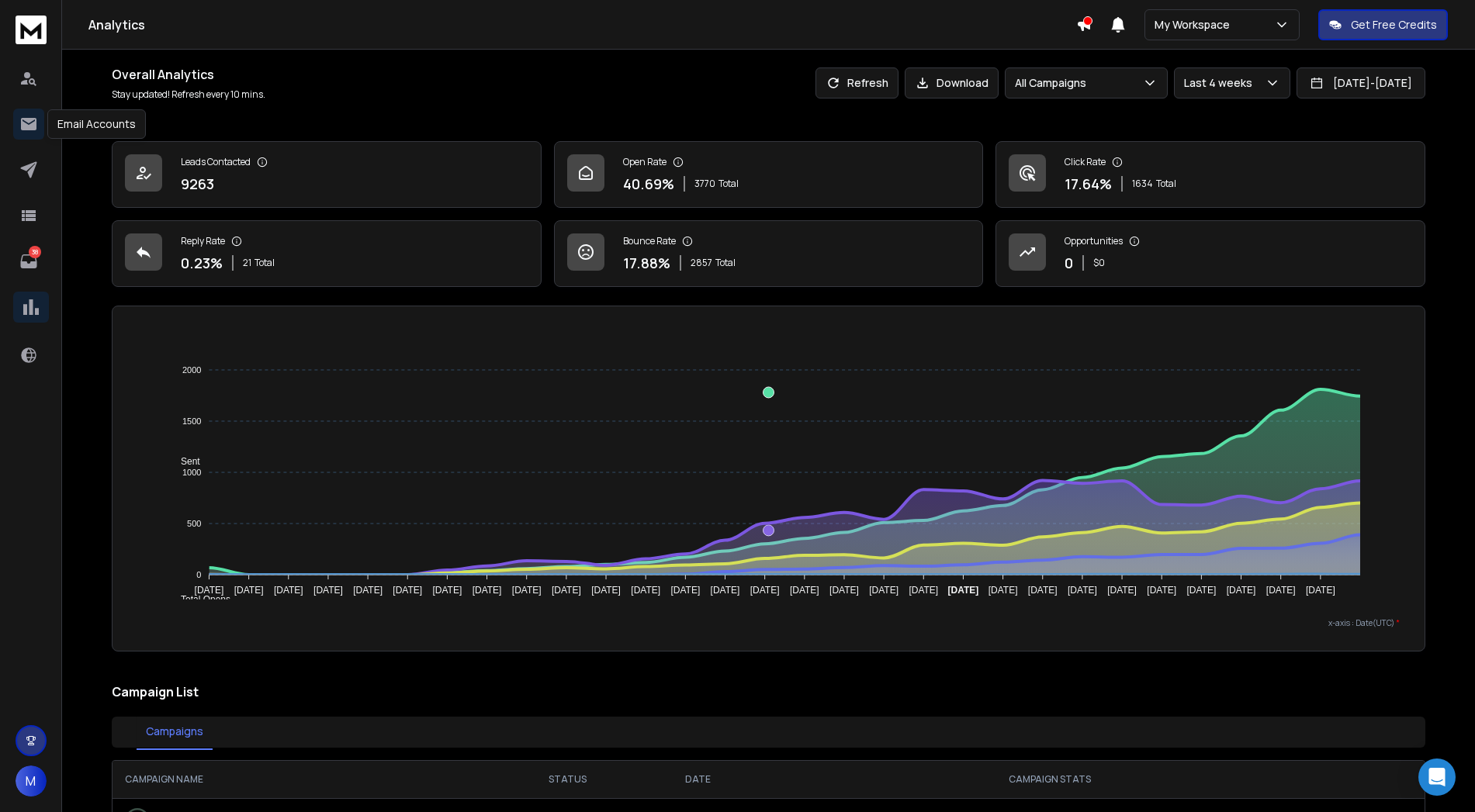
click at [27, 130] on icon at bounding box center [29, 124] width 16 height 13
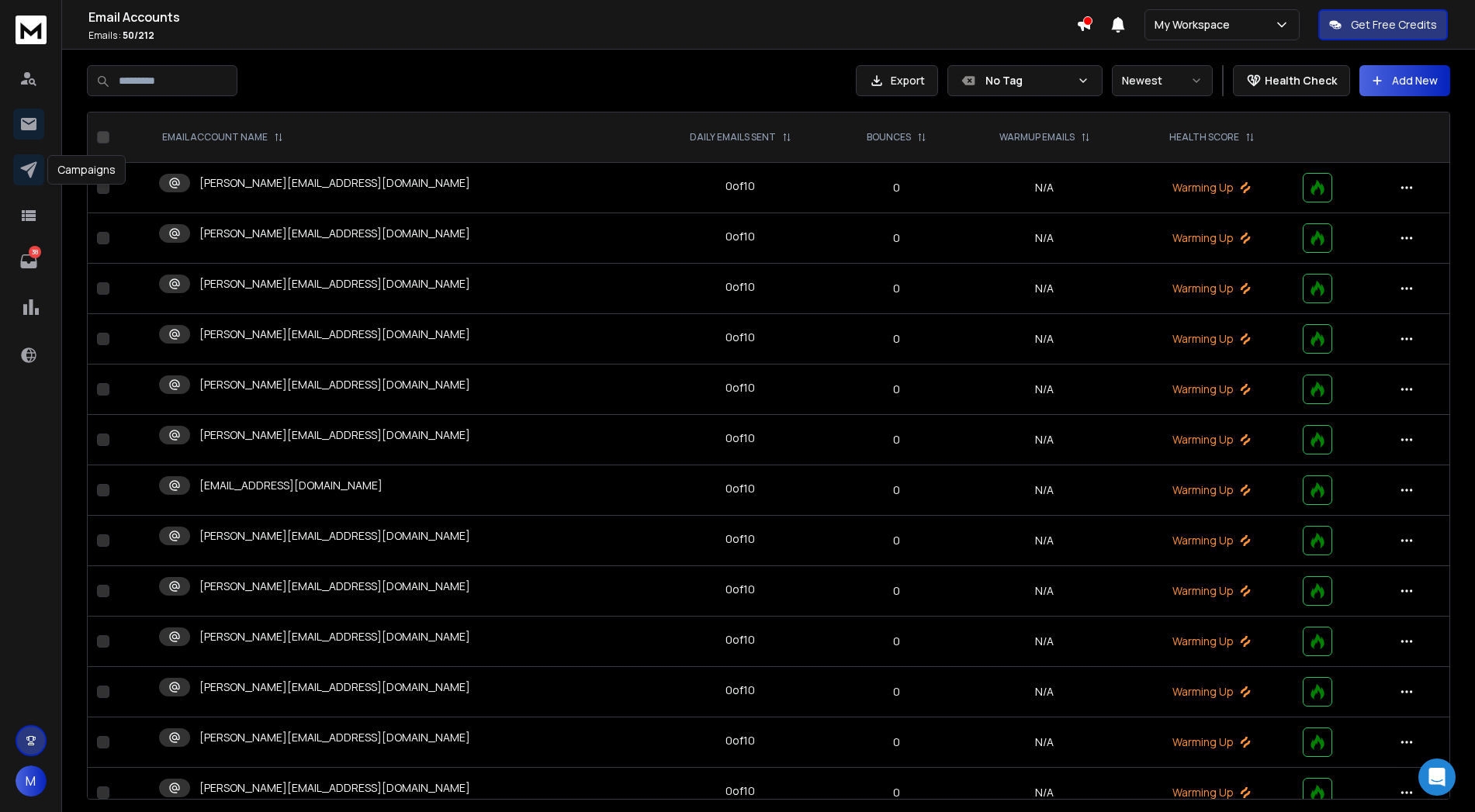
click at [28, 171] on icon at bounding box center [29, 169] width 17 height 17
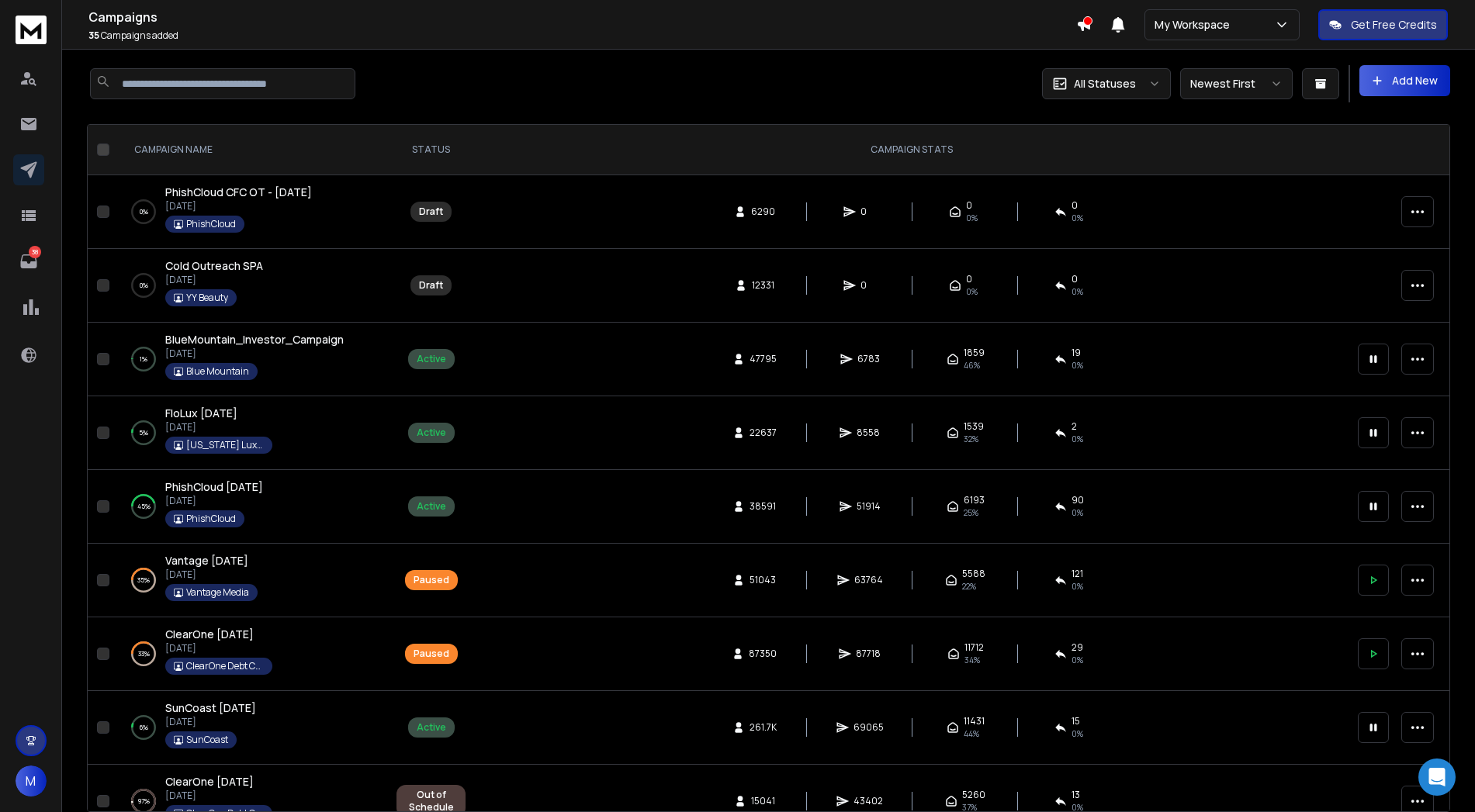
click at [237, 415] on span "FloLux [DATE]" at bounding box center [201, 413] width 72 height 15
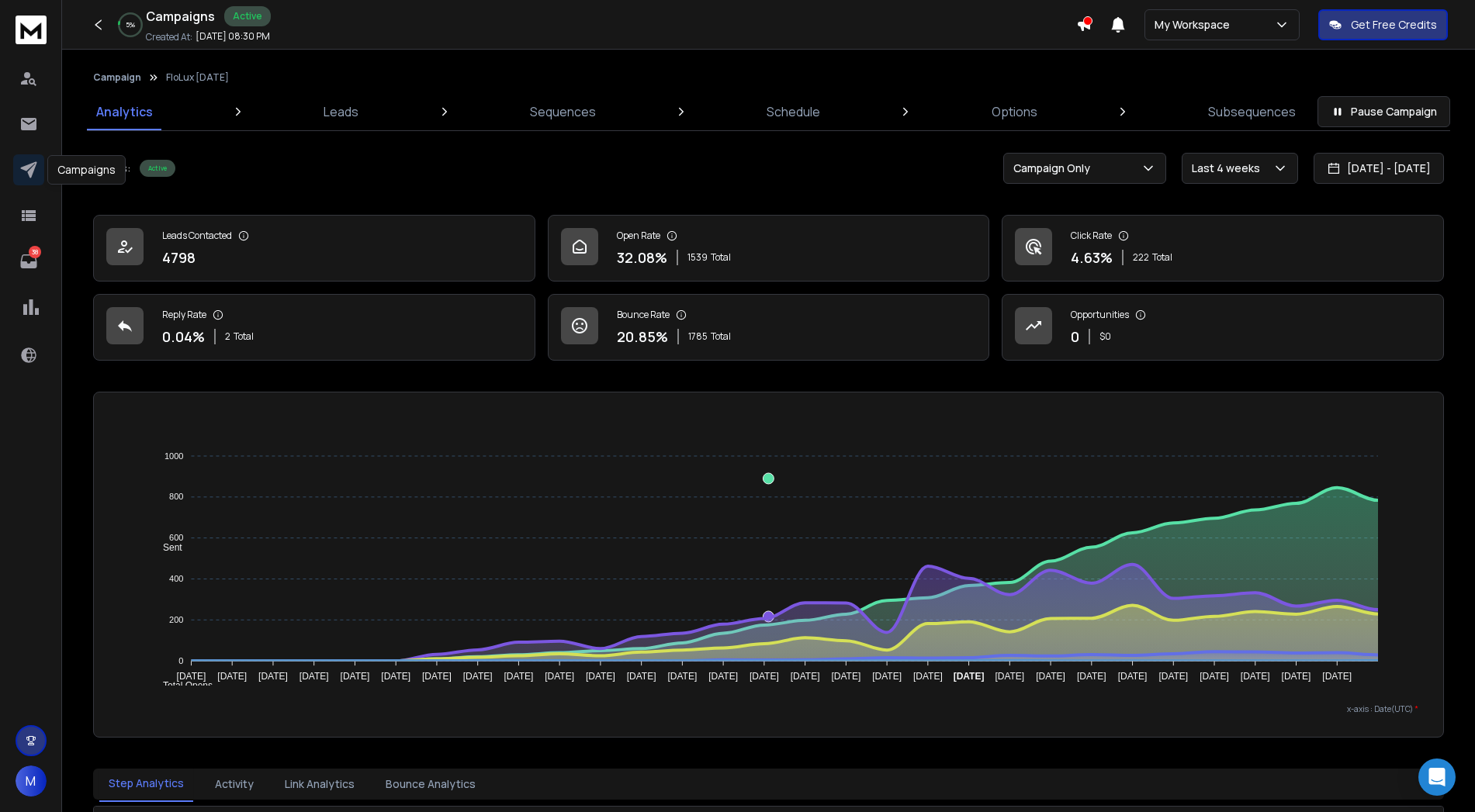
click at [25, 169] on icon at bounding box center [29, 169] width 17 height 17
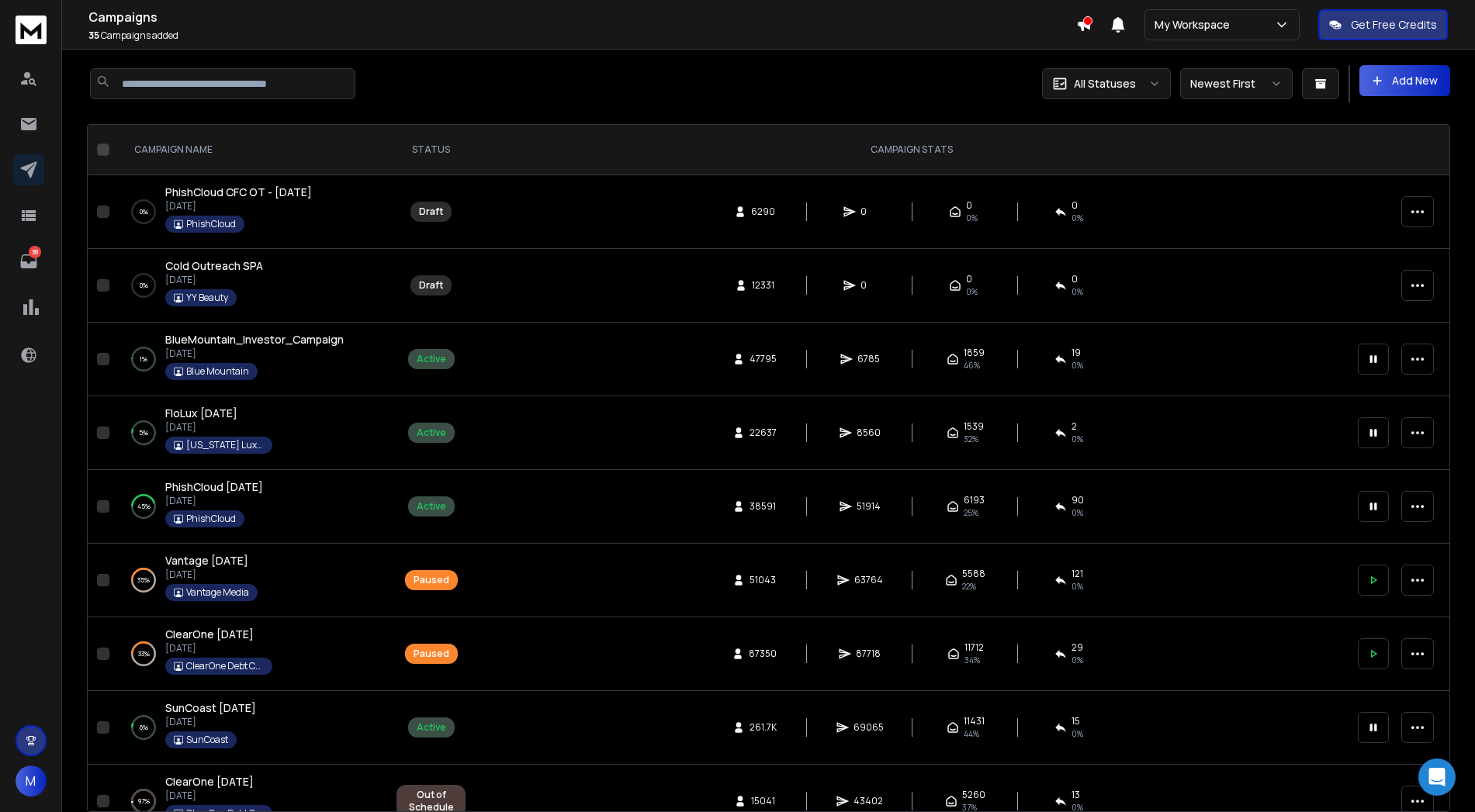
click at [224, 488] on span "PhishCloud [DATE]" at bounding box center [213, 487] width 97 height 15
